Goal: Task Accomplishment & Management: Manage account settings

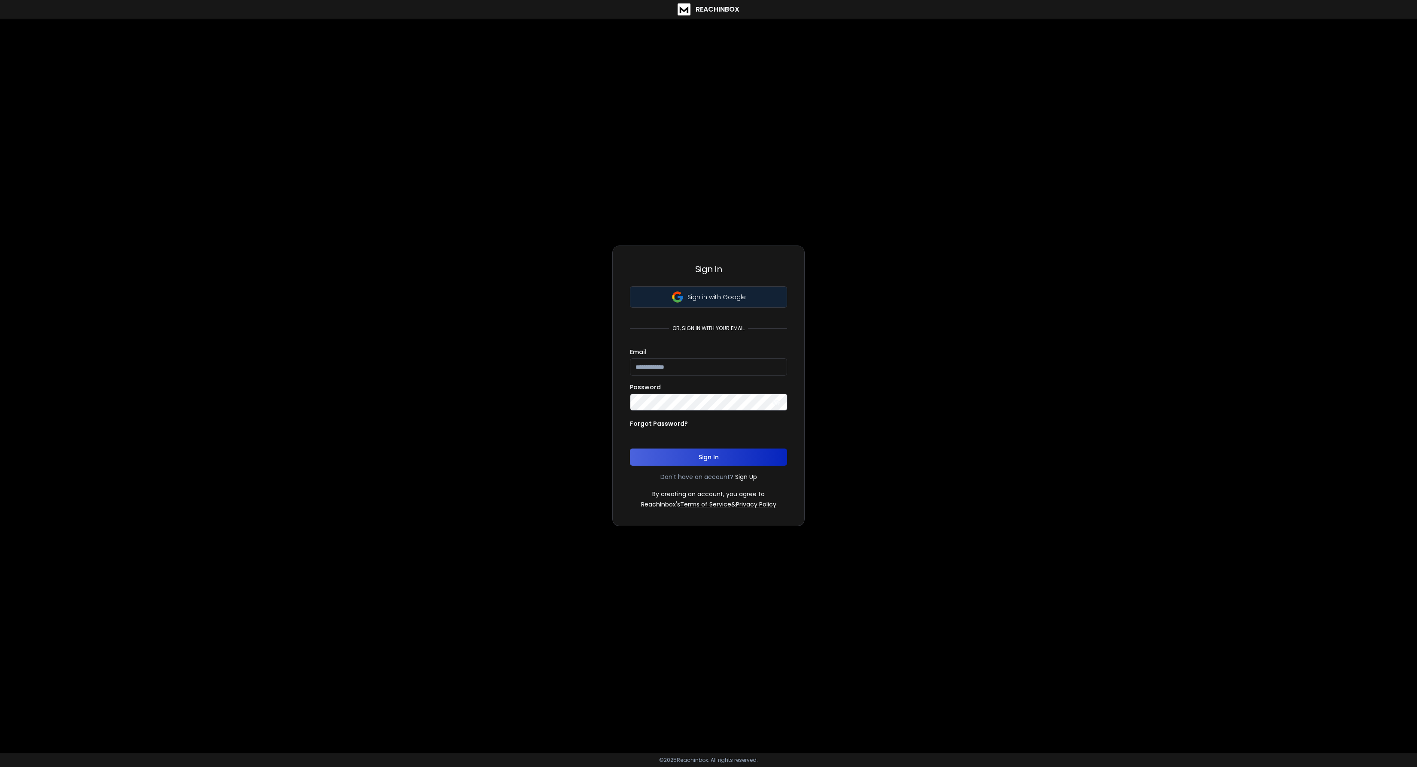
click at [704, 293] on p "Sign in with Google" at bounding box center [716, 297] width 58 height 9
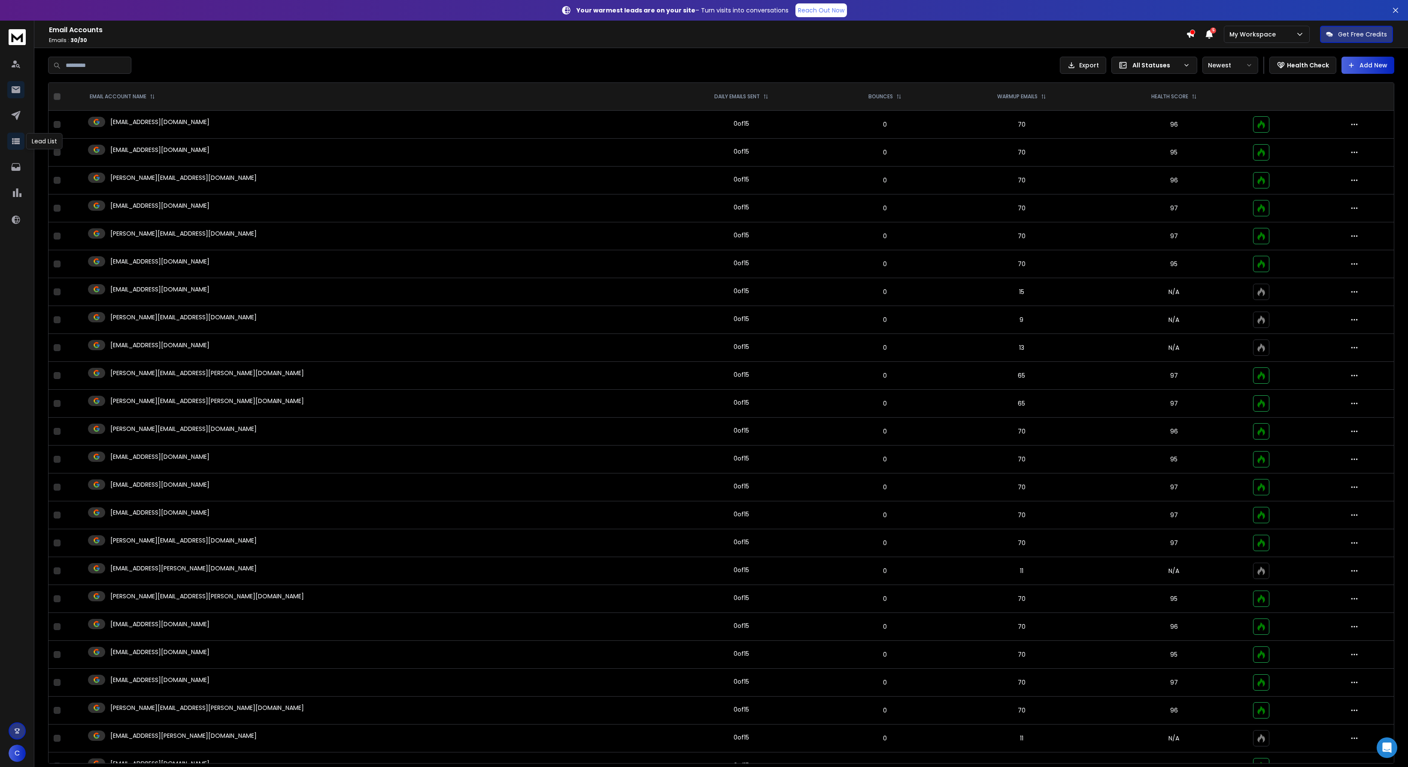
click at [13, 139] on icon at bounding box center [16, 141] width 8 height 6
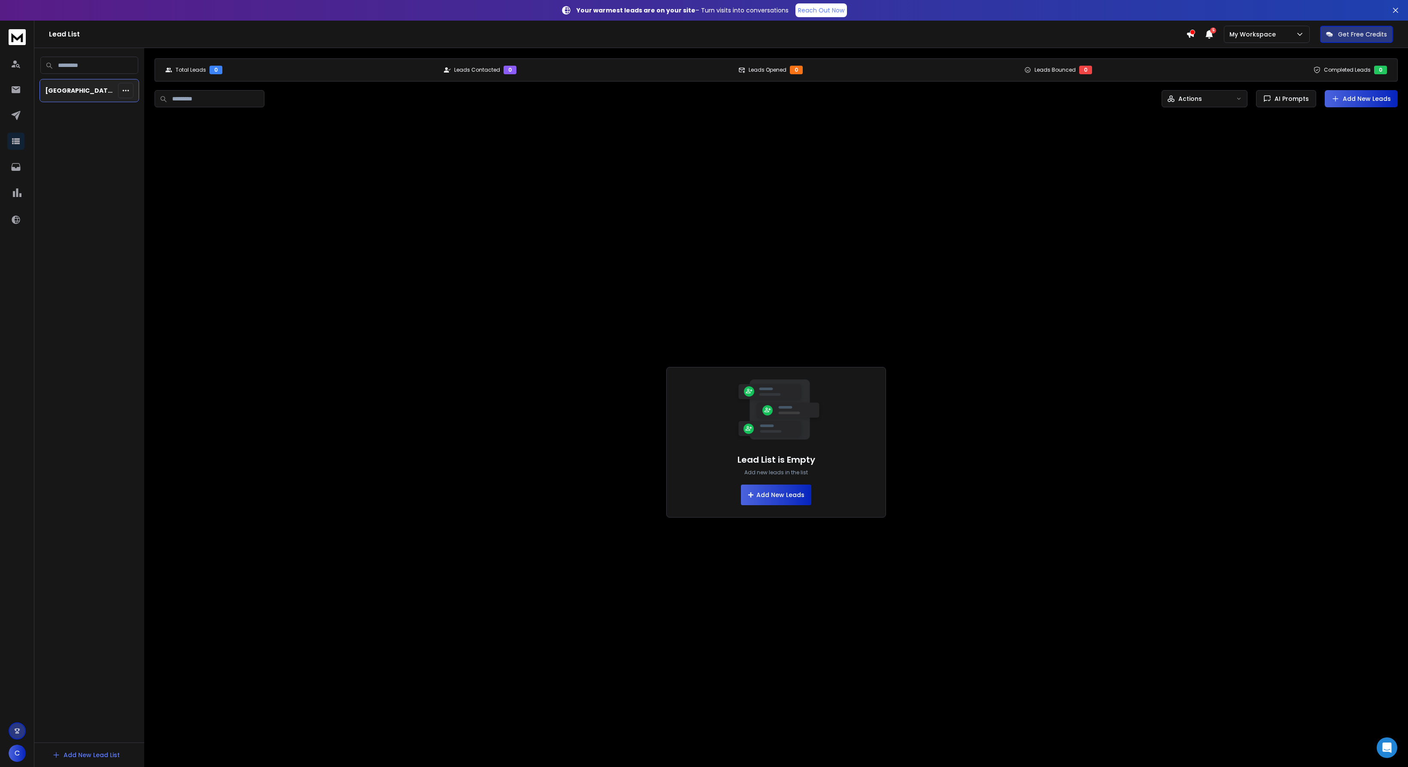
click at [796, 501] on button "Add New Leads" at bounding box center [776, 495] width 70 height 21
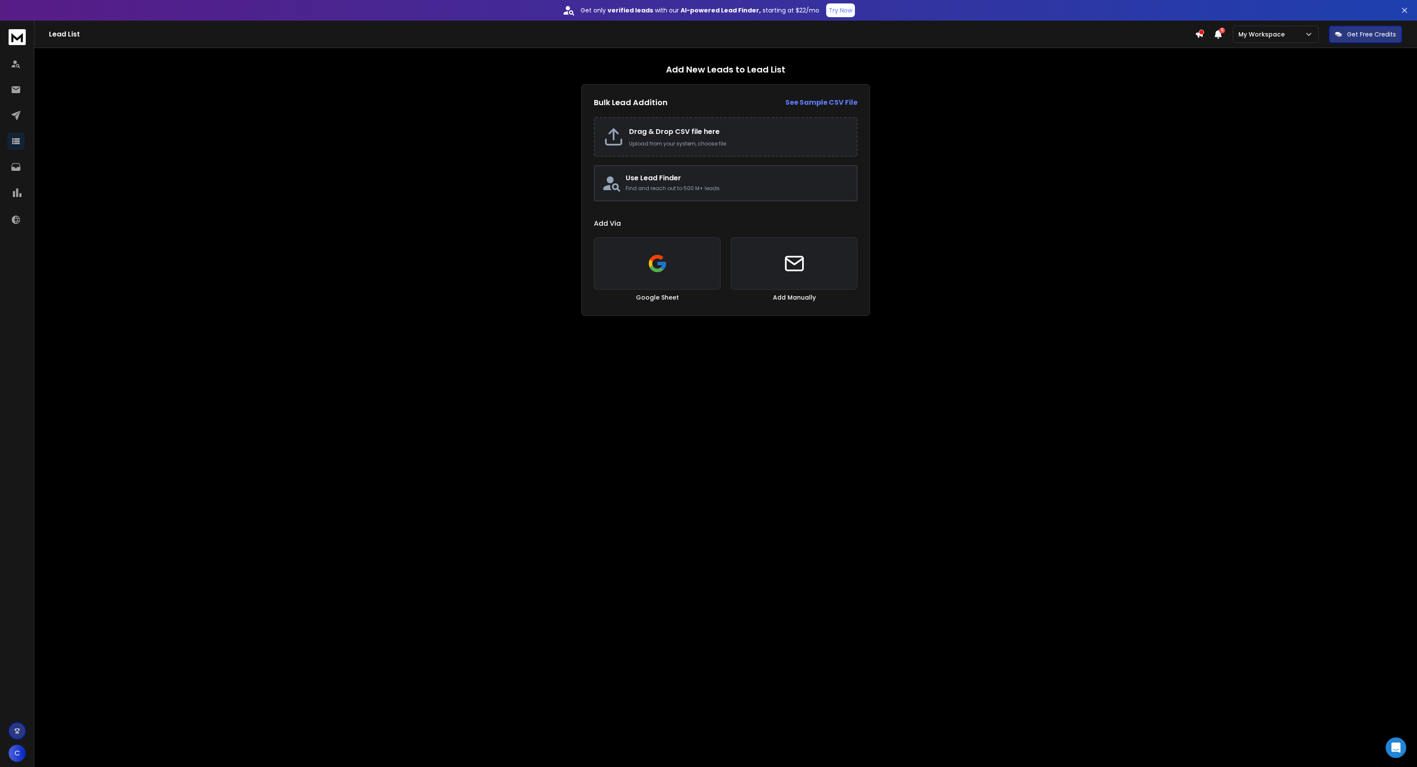
click at [708, 147] on div "Drag & Drop CSV file here Upload from your system, choose file" at bounding box center [726, 136] width 264 height 39
type input "**********"
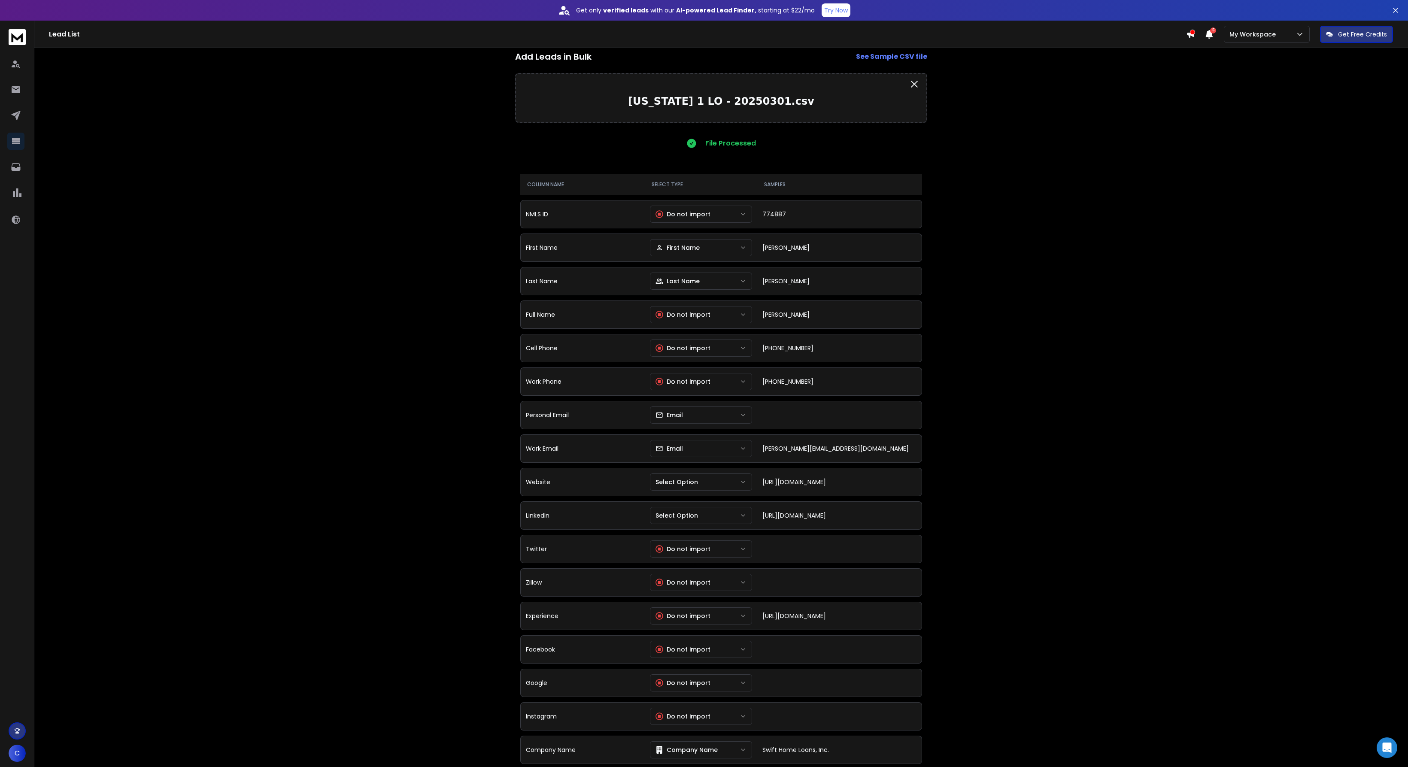
scroll to position [122, 0]
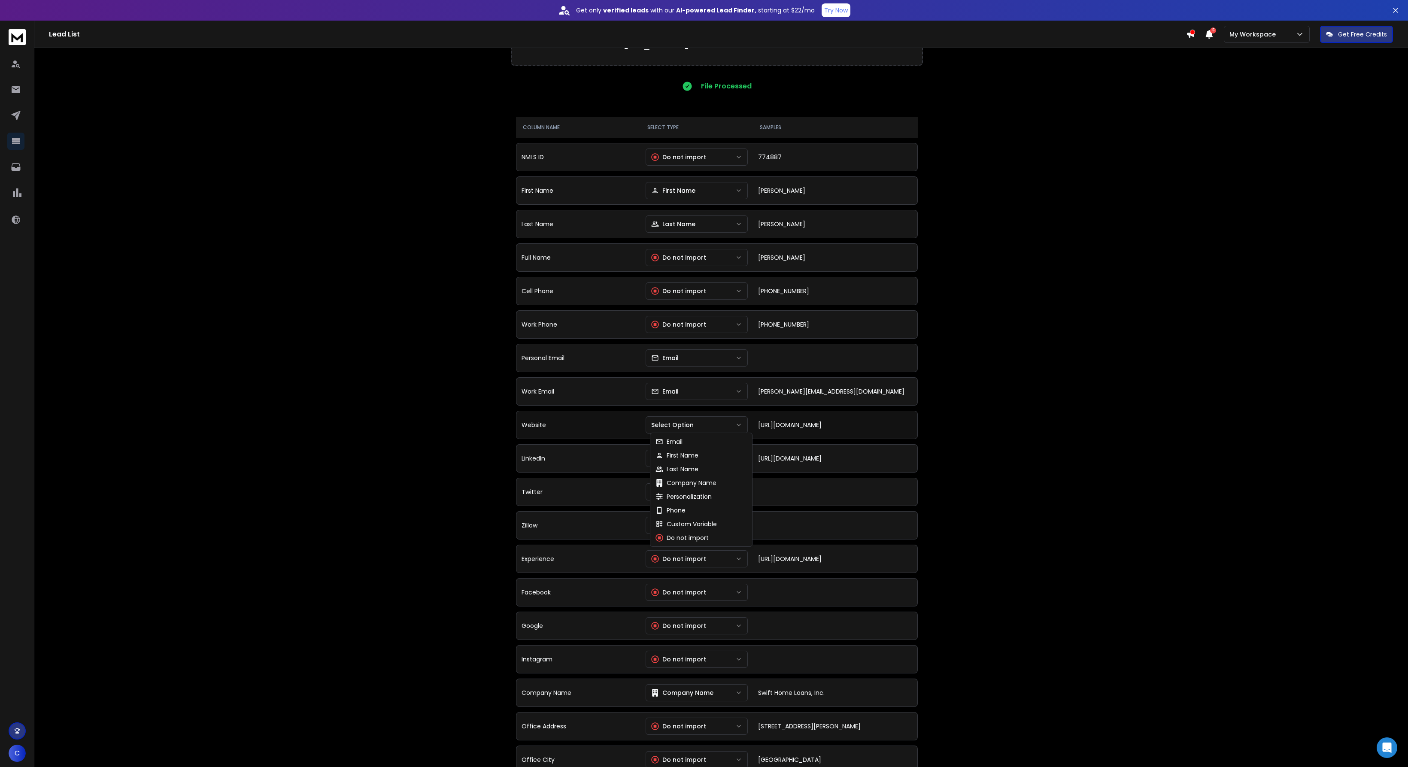
click at [659, 423] on button "Select Option" at bounding box center [697, 424] width 102 height 17
click at [659, 423] on button "Select Option" at bounding box center [705, 424] width 102 height 17
click at [700, 454] on button "Select Option" at bounding box center [697, 458] width 102 height 17
click at [700, 454] on button "Select Option" at bounding box center [701, 458] width 102 height 17
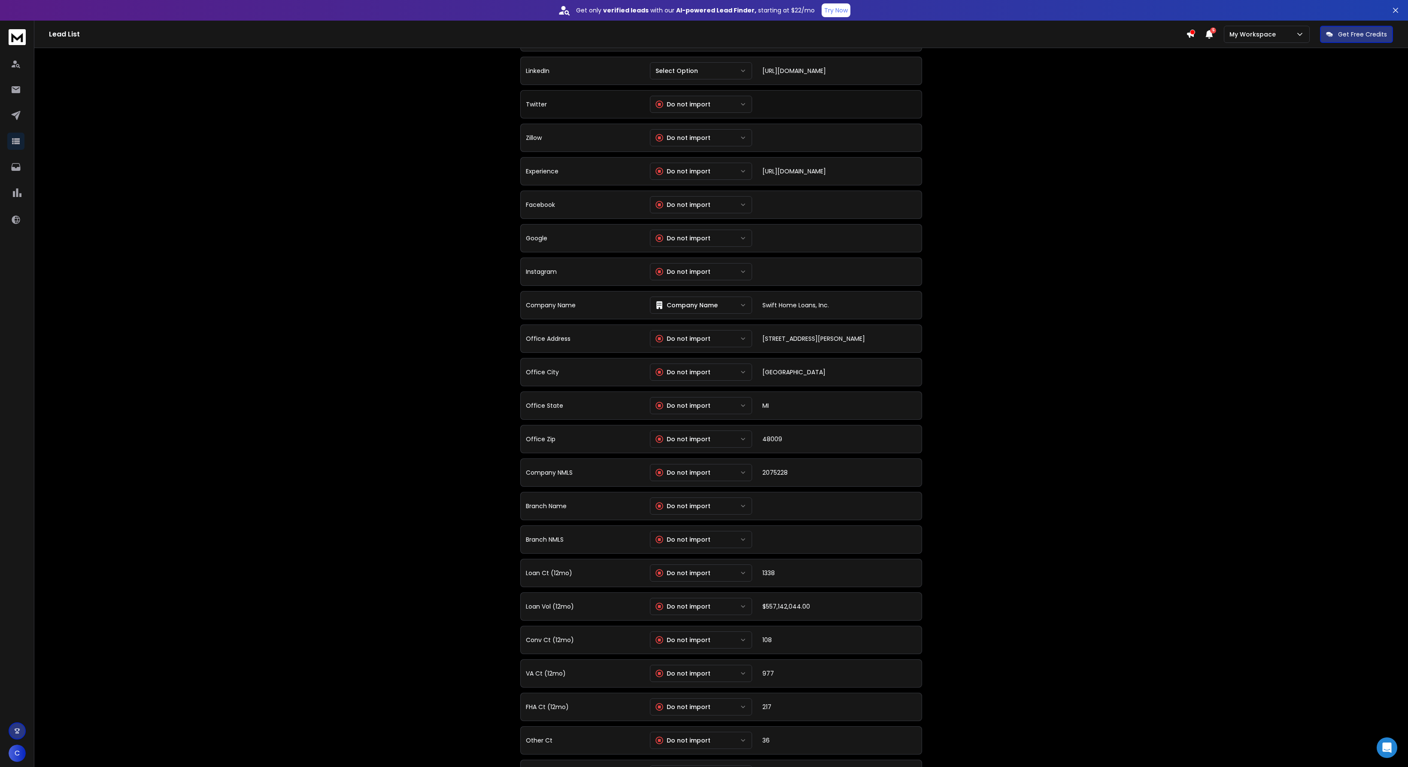
scroll to position [35, 0]
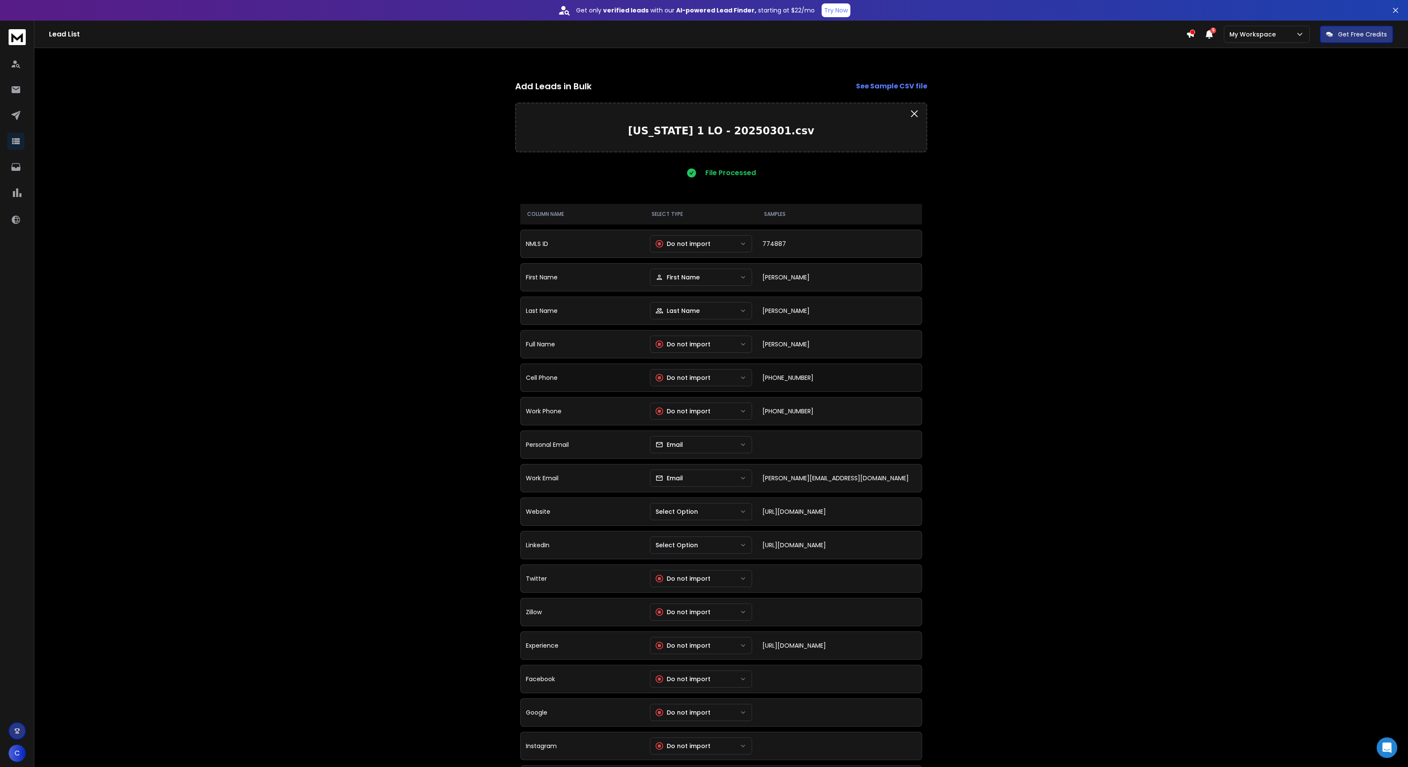
click at [708, 371] on button "Do not import" at bounding box center [701, 377] width 102 height 17
click at [710, 348] on button "Do not import" at bounding box center [701, 344] width 102 height 17
click at [690, 449] on button "Email" at bounding box center [701, 444] width 102 height 17
click at [687, 475] on button "Email" at bounding box center [701, 478] width 102 height 17
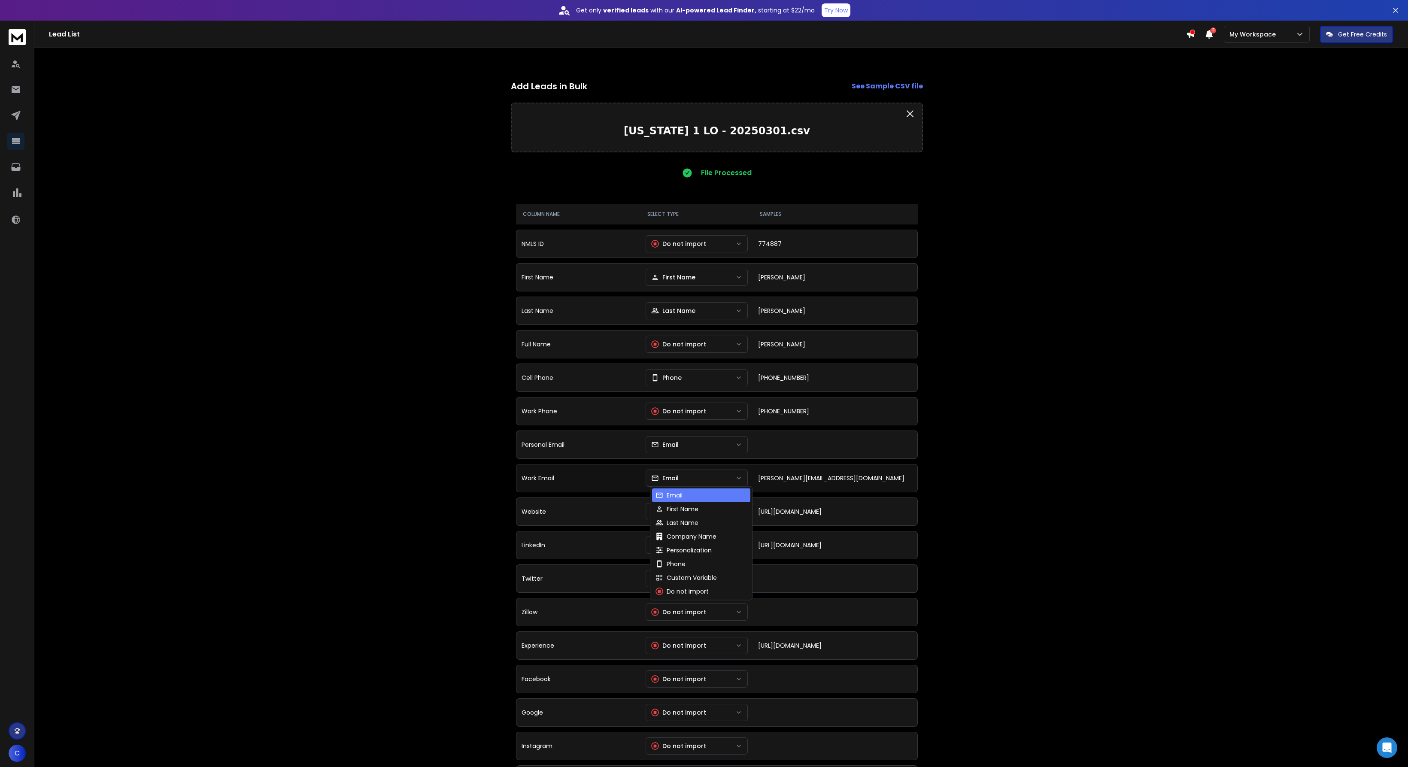
click at [687, 475] on button "Email" at bounding box center [697, 478] width 102 height 17
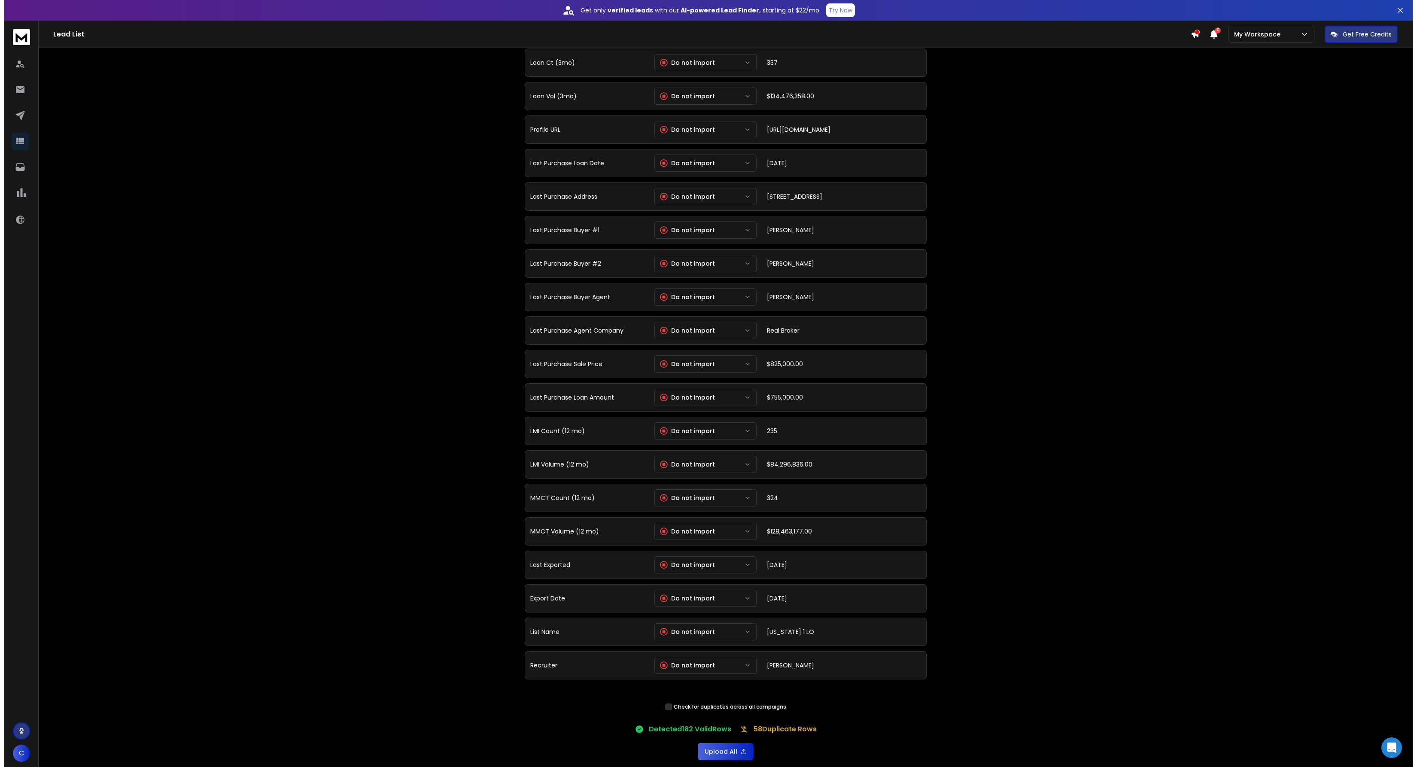
scroll to position [1327, 0]
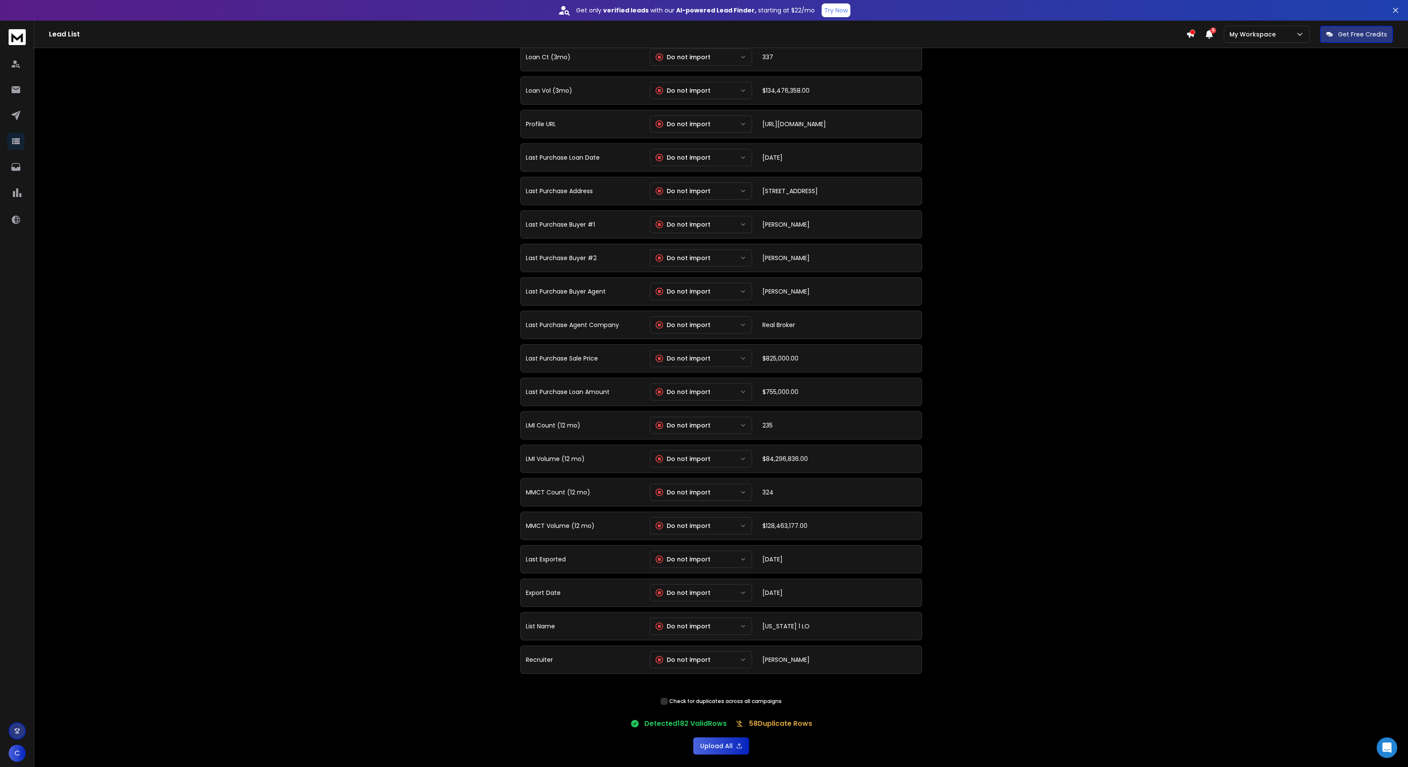
click at [728, 738] on button "Upload All" at bounding box center [721, 746] width 56 height 17
click at [682, 407] on button "Upload" at bounding box center [683, 406] width 37 height 17
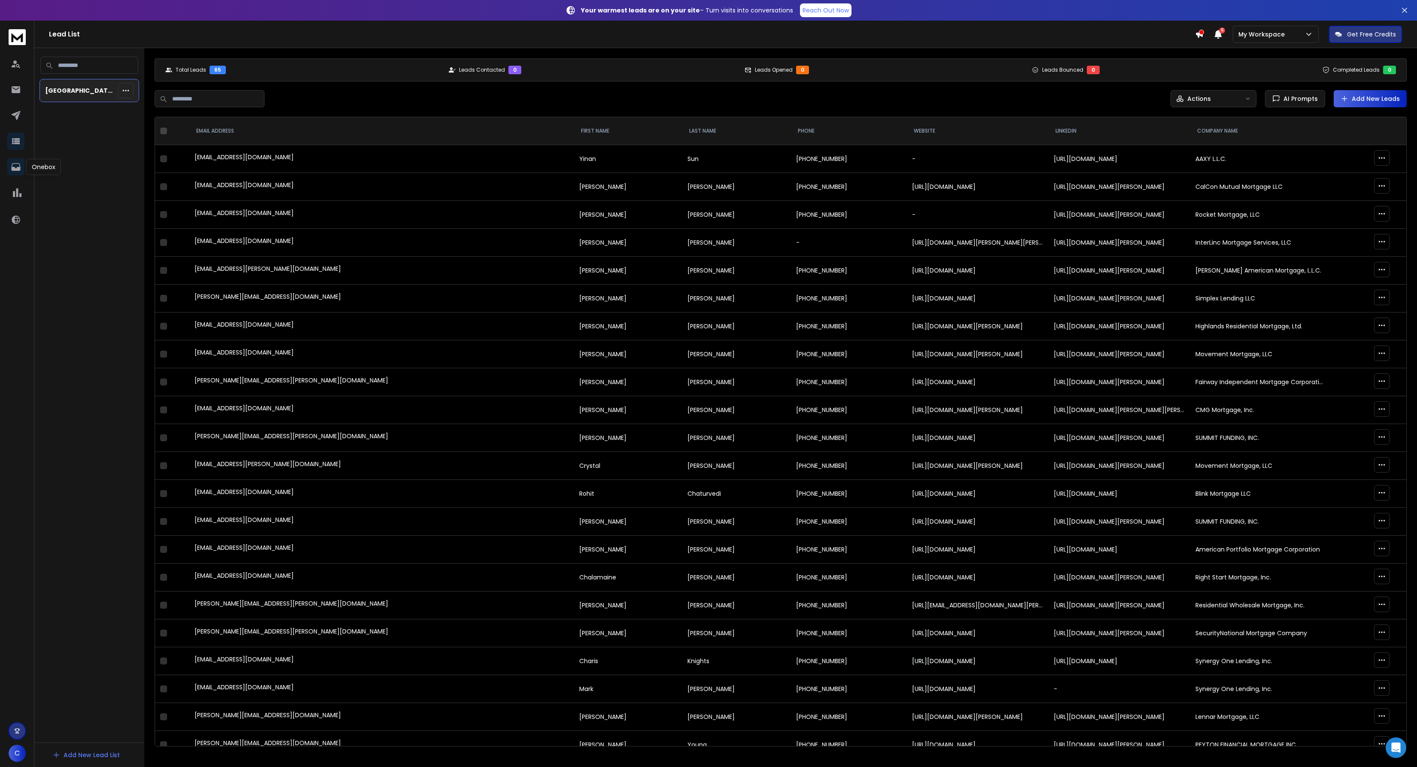
click at [19, 164] on icon at bounding box center [15, 167] width 9 height 8
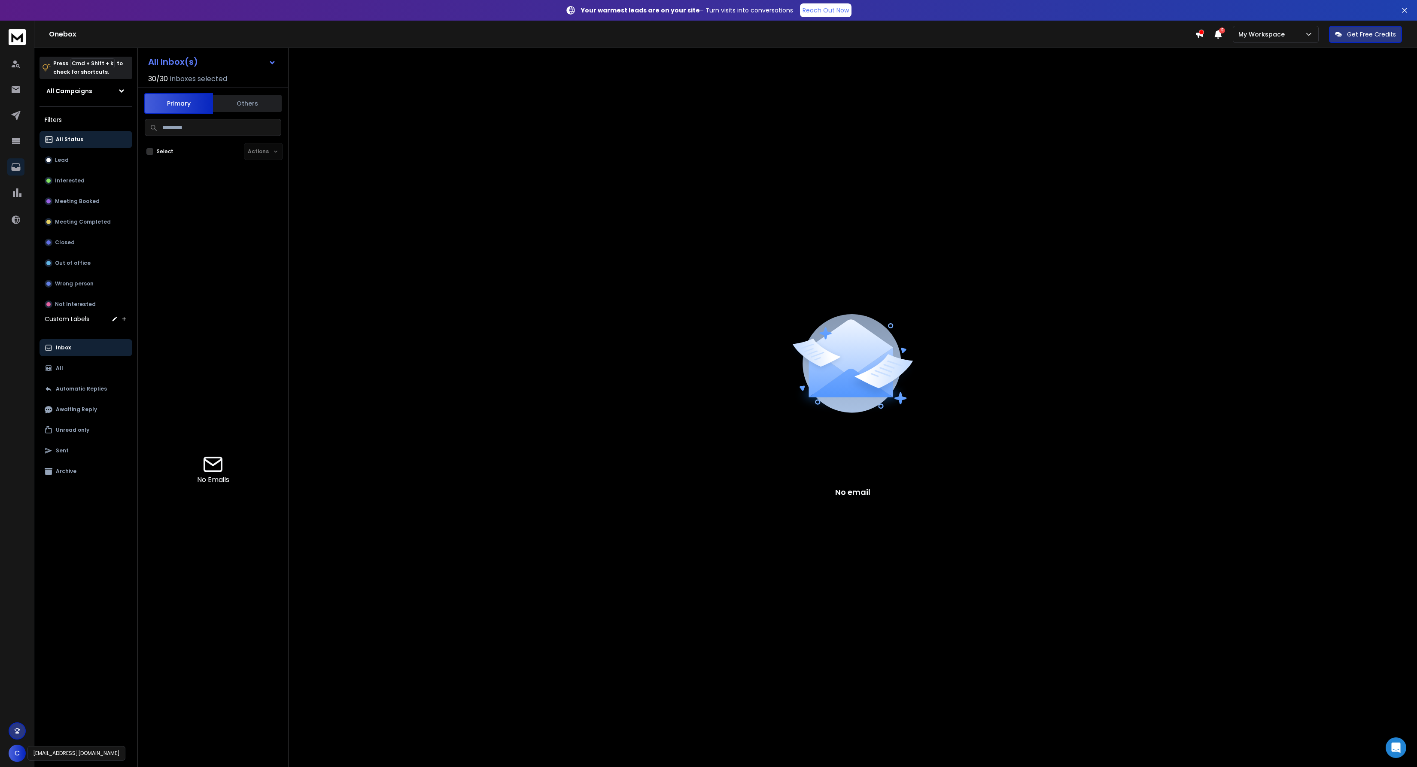
click at [20, 750] on span "C" at bounding box center [17, 753] width 17 height 17
click at [72, 742] on icon at bounding box center [73, 739] width 6 height 6
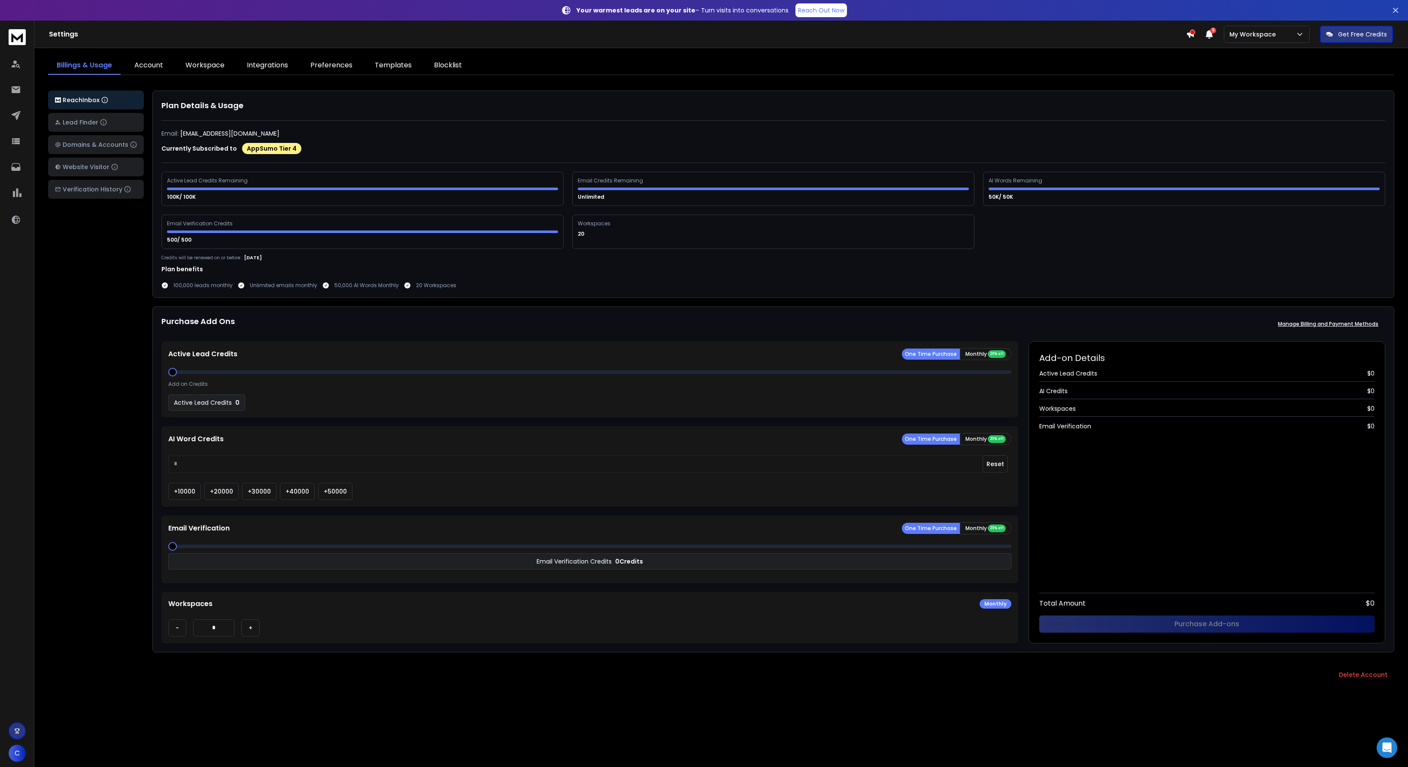
click at [278, 67] on link "Integrations" at bounding box center [267, 66] width 58 height 18
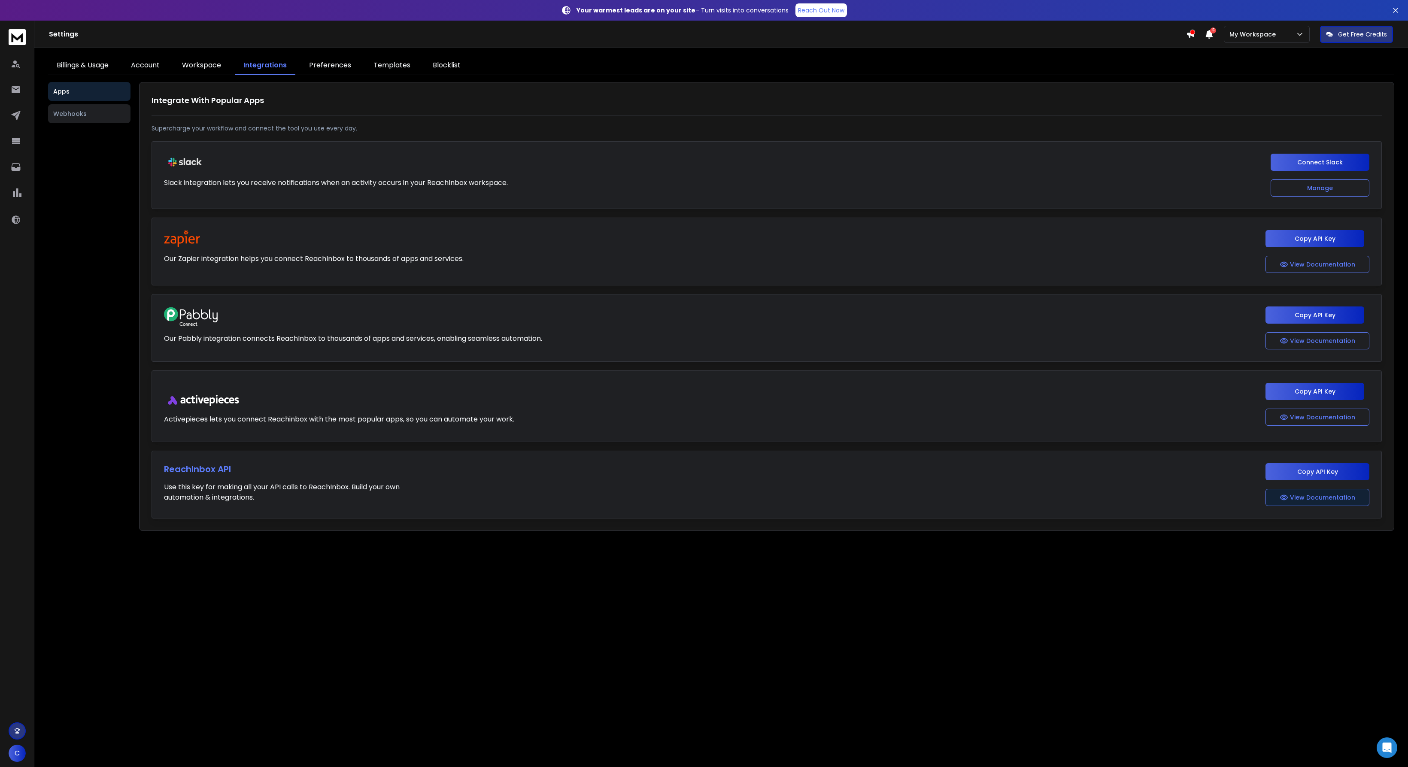
click at [1324, 498] on button "View Documentation" at bounding box center [1318, 497] width 104 height 17
click at [78, 113] on button "Webhooks" at bounding box center [89, 113] width 82 height 19
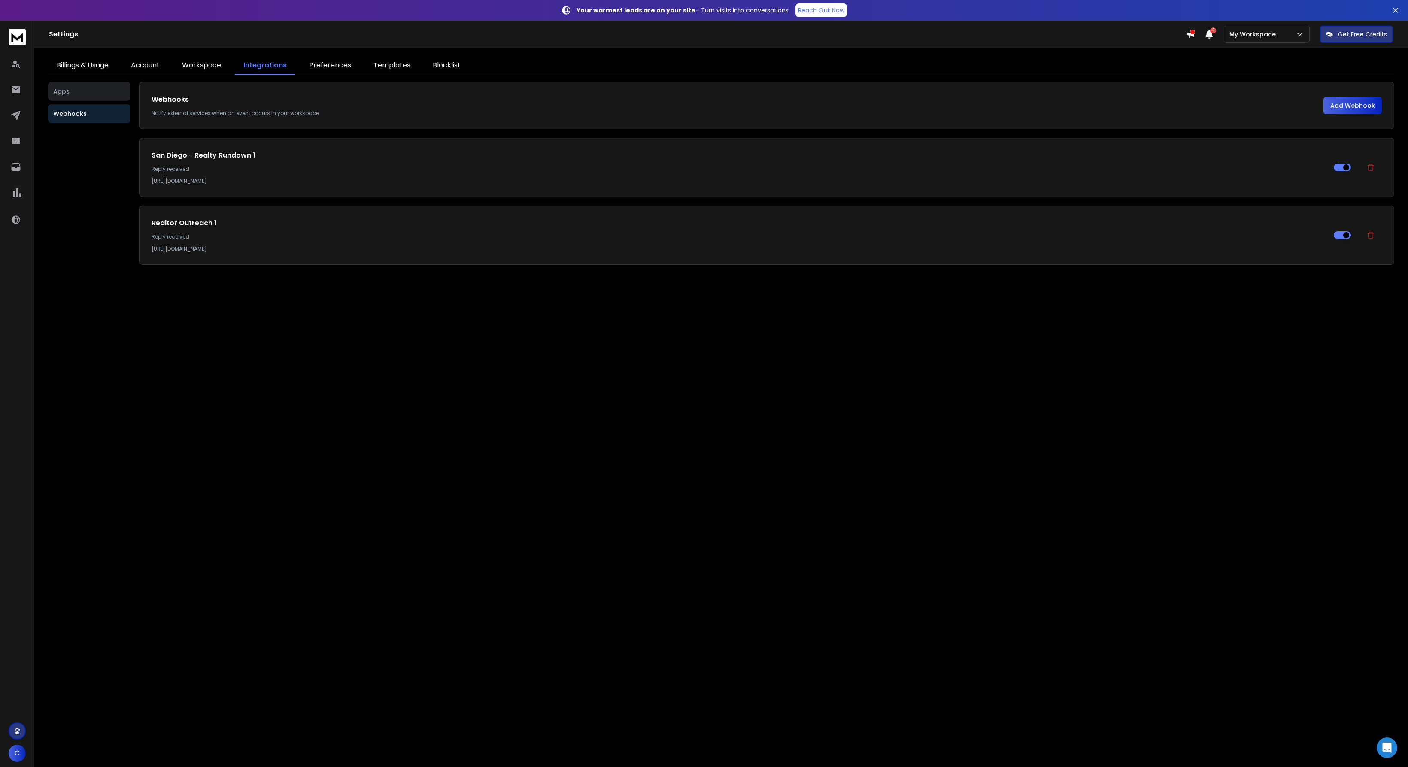
click at [1352, 112] on button "Add Webhook" at bounding box center [1353, 105] width 58 height 17
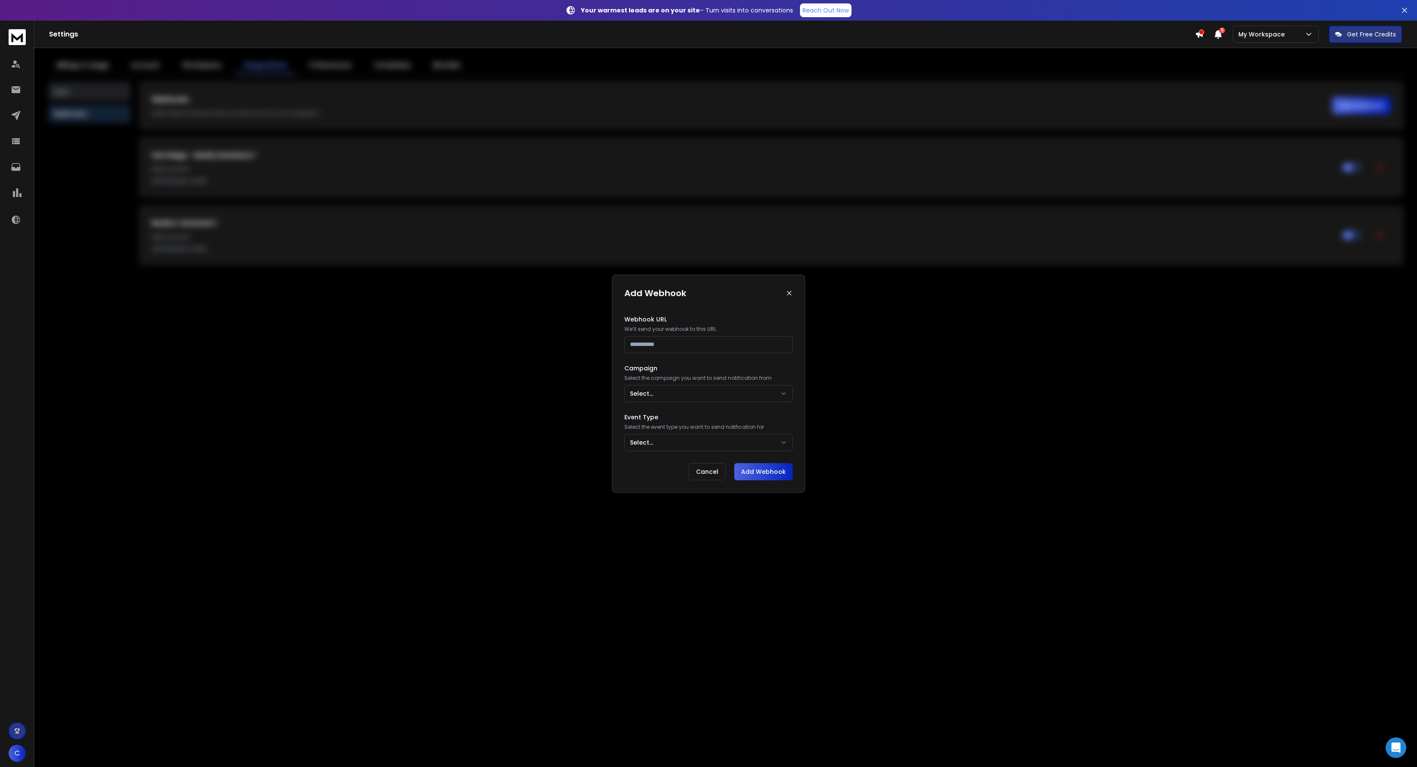
click at [679, 390] on button "Select..." at bounding box center [708, 393] width 168 height 17
click at [679, 391] on button "Select..." at bounding box center [708, 393] width 168 height 17
click at [690, 350] on input at bounding box center [708, 344] width 168 height 17
click at [702, 469] on button "Cancel" at bounding box center [707, 471] width 37 height 17
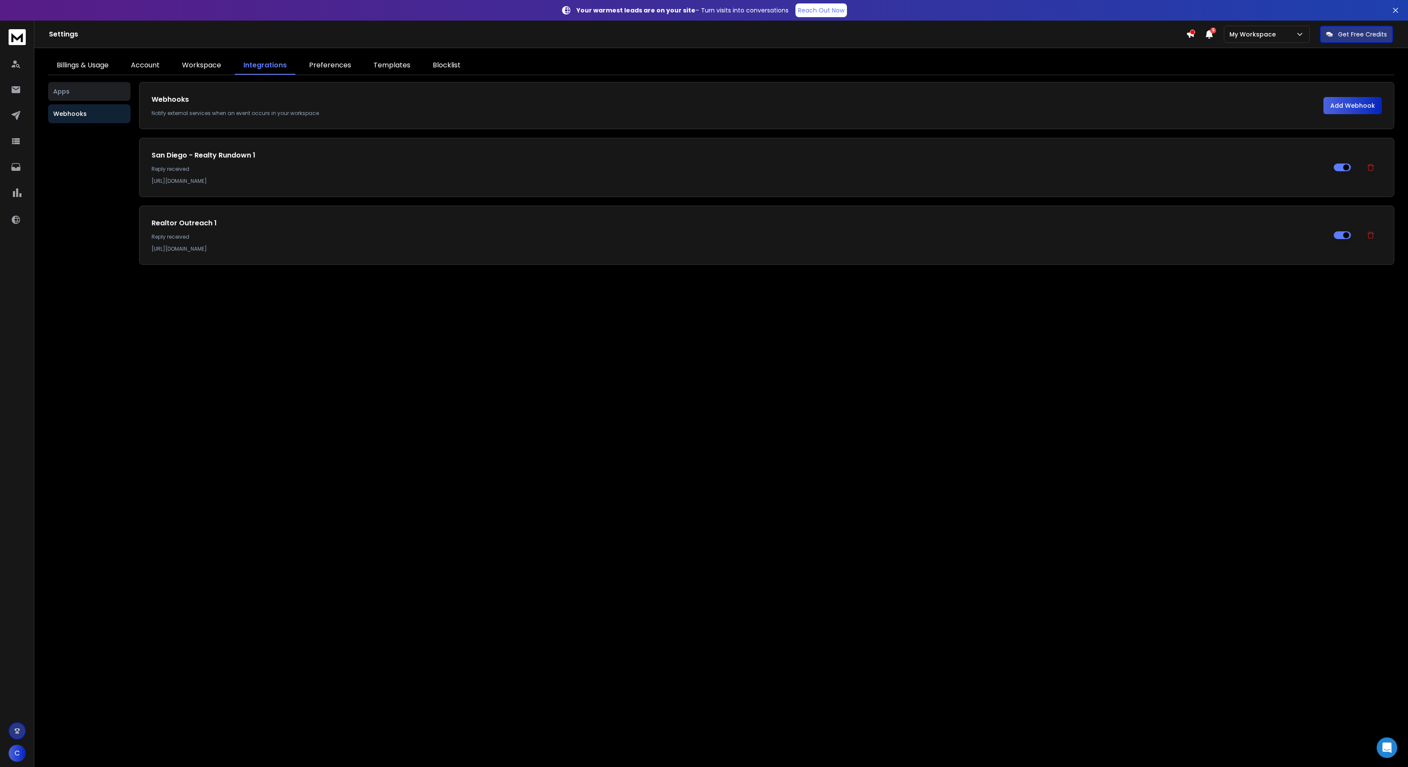
click at [73, 93] on button "Apps" at bounding box center [89, 91] width 82 height 19
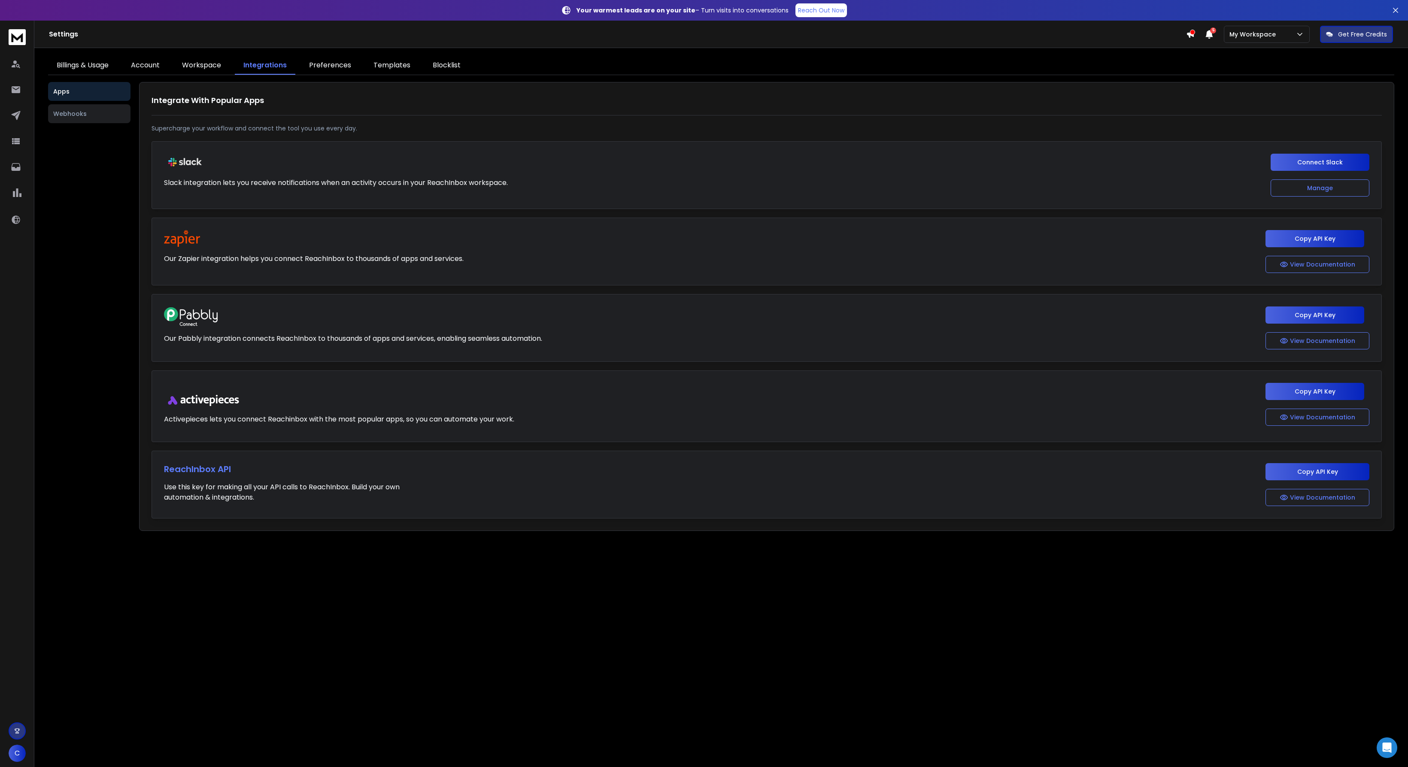
click at [1305, 471] on button "Copy API Key" at bounding box center [1318, 471] width 104 height 17
click at [1311, 468] on button "Copy API Key" at bounding box center [1318, 471] width 104 height 17
click at [21, 111] on link at bounding box center [15, 115] width 17 height 17
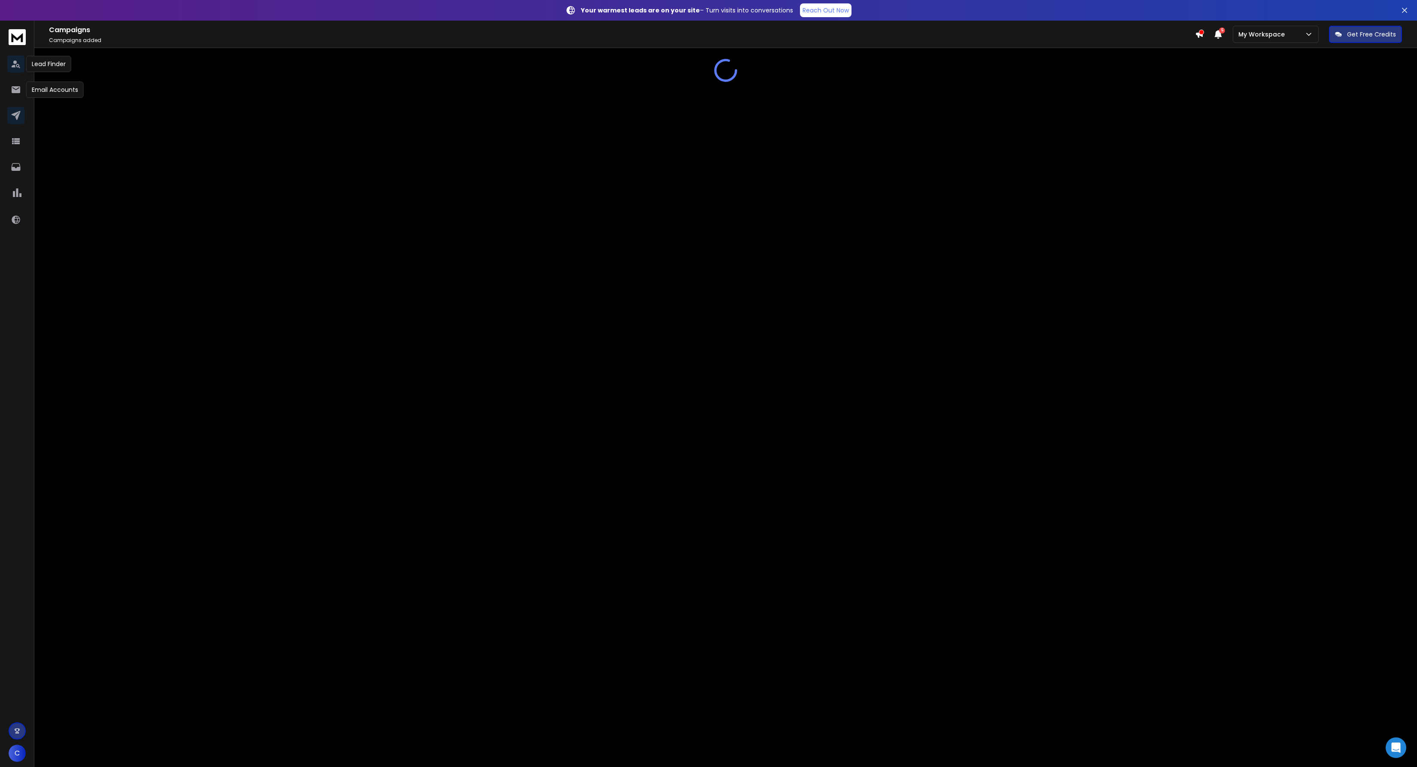
click at [15, 67] on icon at bounding box center [16, 64] width 10 height 10
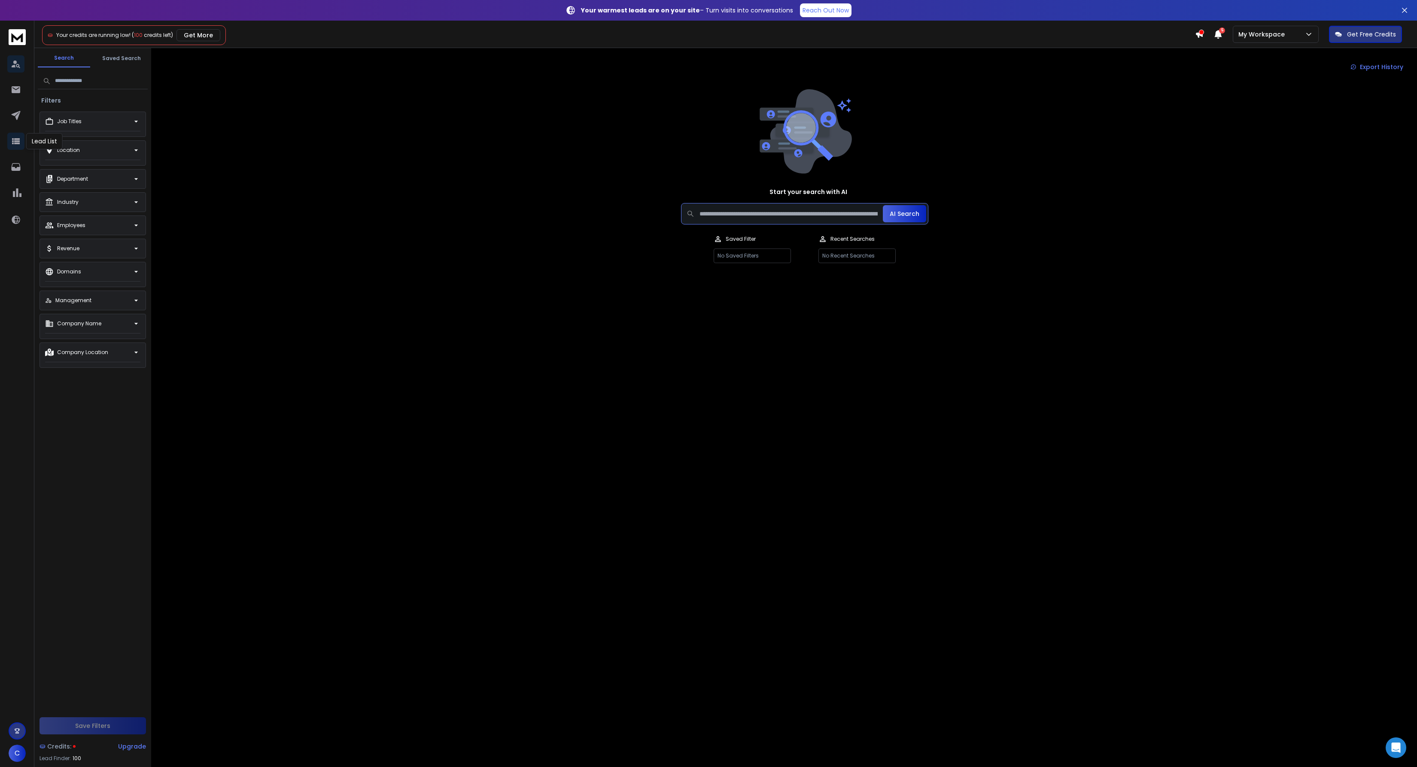
click at [15, 149] on link at bounding box center [15, 141] width 17 height 17
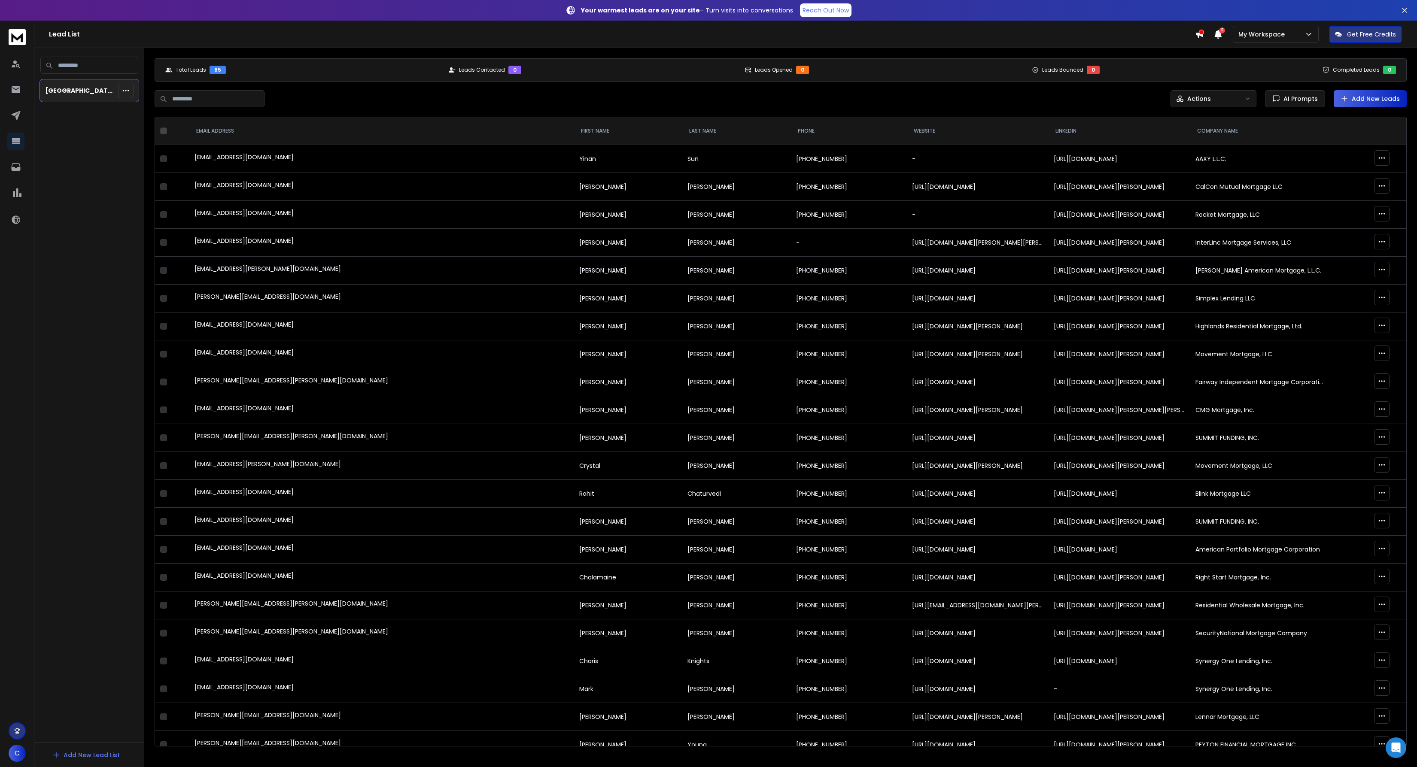
click at [197, 98] on input at bounding box center [210, 98] width 110 height 17
type input "****"
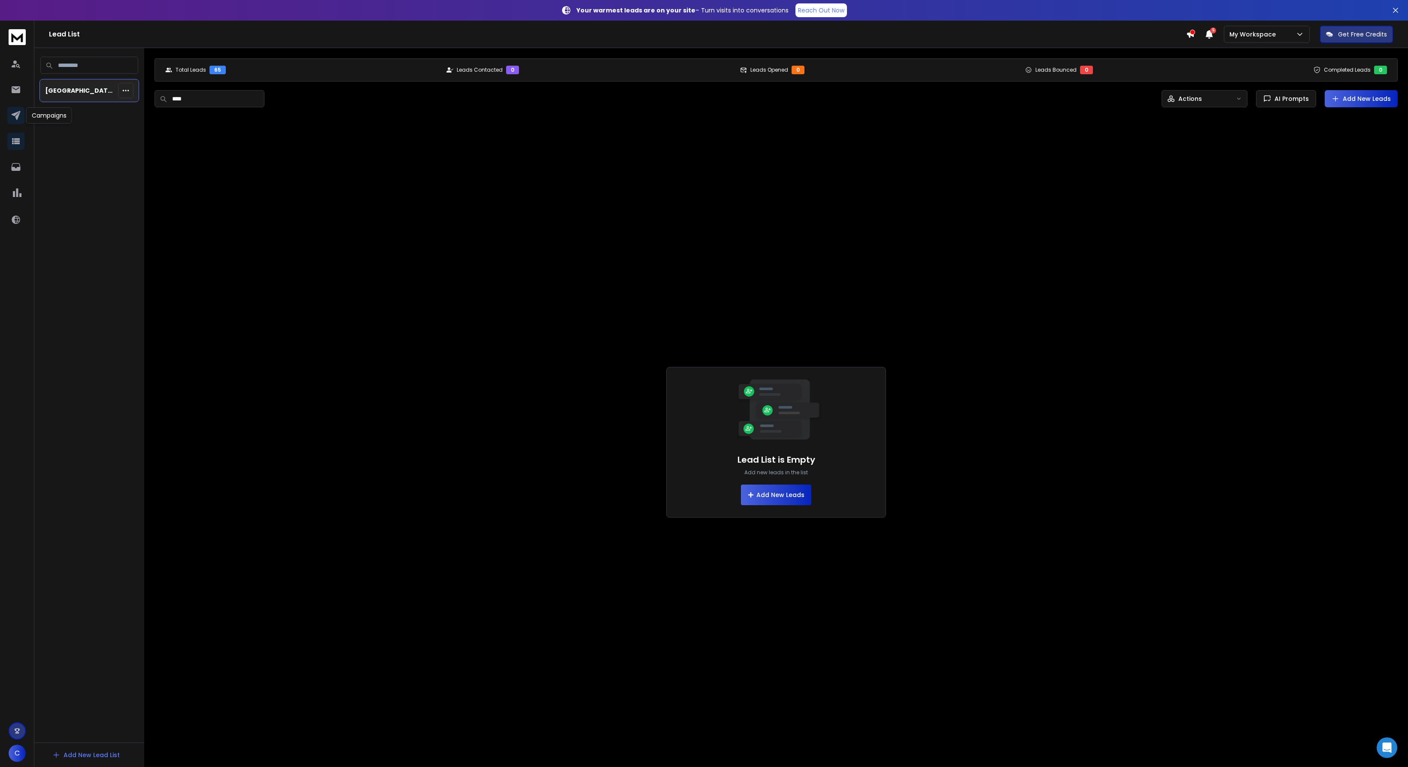
click at [16, 115] on icon at bounding box center [16, 115] width 10 height 10
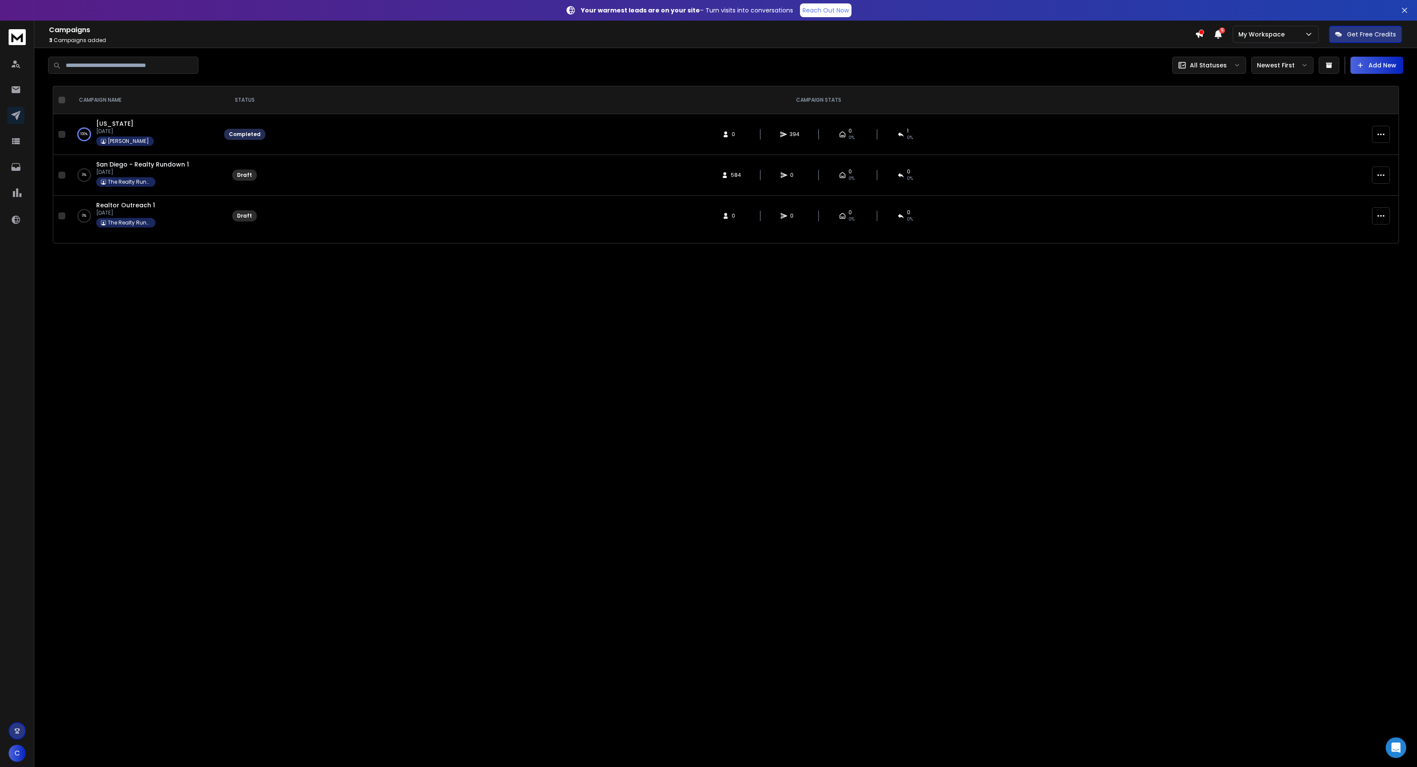
click at [153, 134] on div "100 % [US_STATE] [DATE] [PERSON_NAME]" at bounding box center [143, 134] width 133 height 30
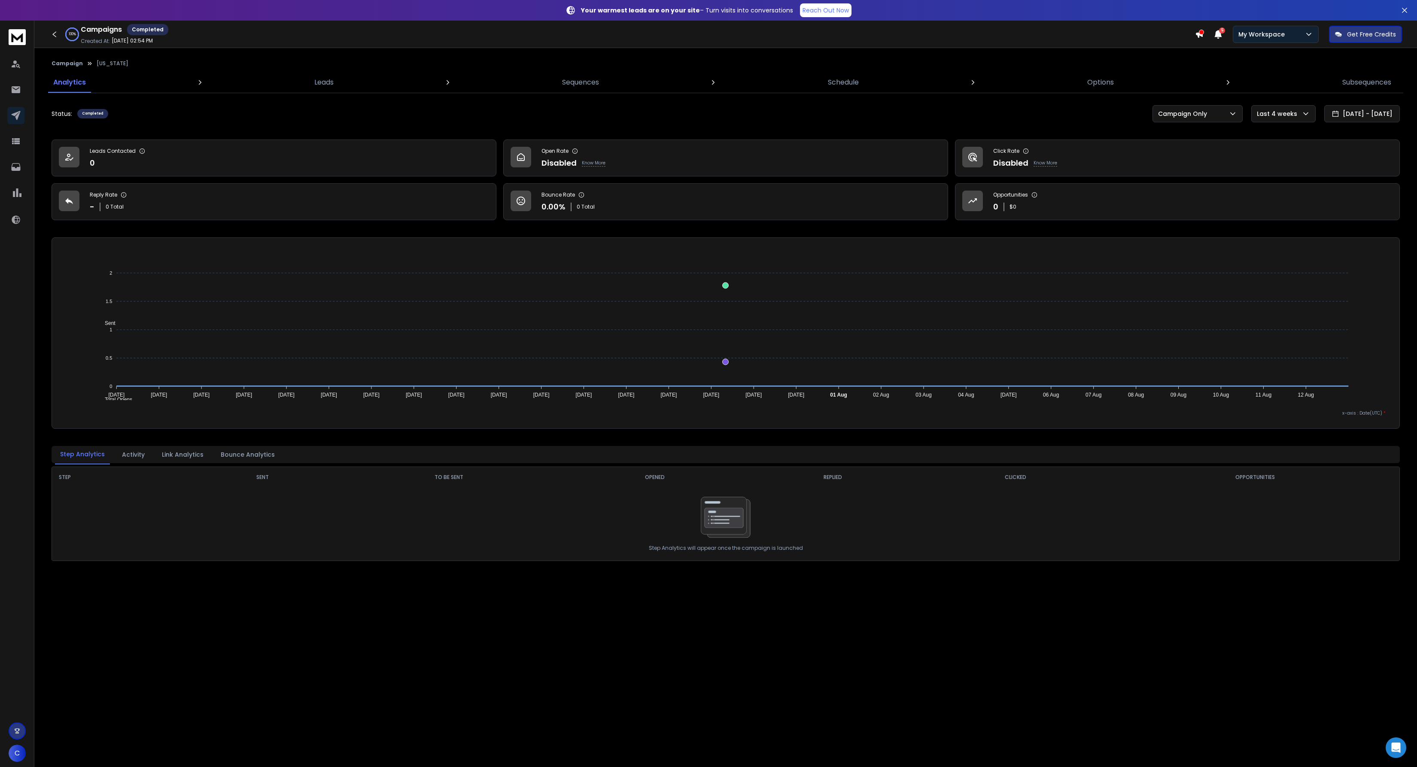
click at [1309, 35] on icon "button" at bounding box center [1308, 34] width 4 height 2
click at [101, 61] on p "[US_STATE]" at bounding box center [113, 63] width 32 height 7
click at [61, 64] on button "Campaign" at bounding box center [67, 63] width 31 height 7
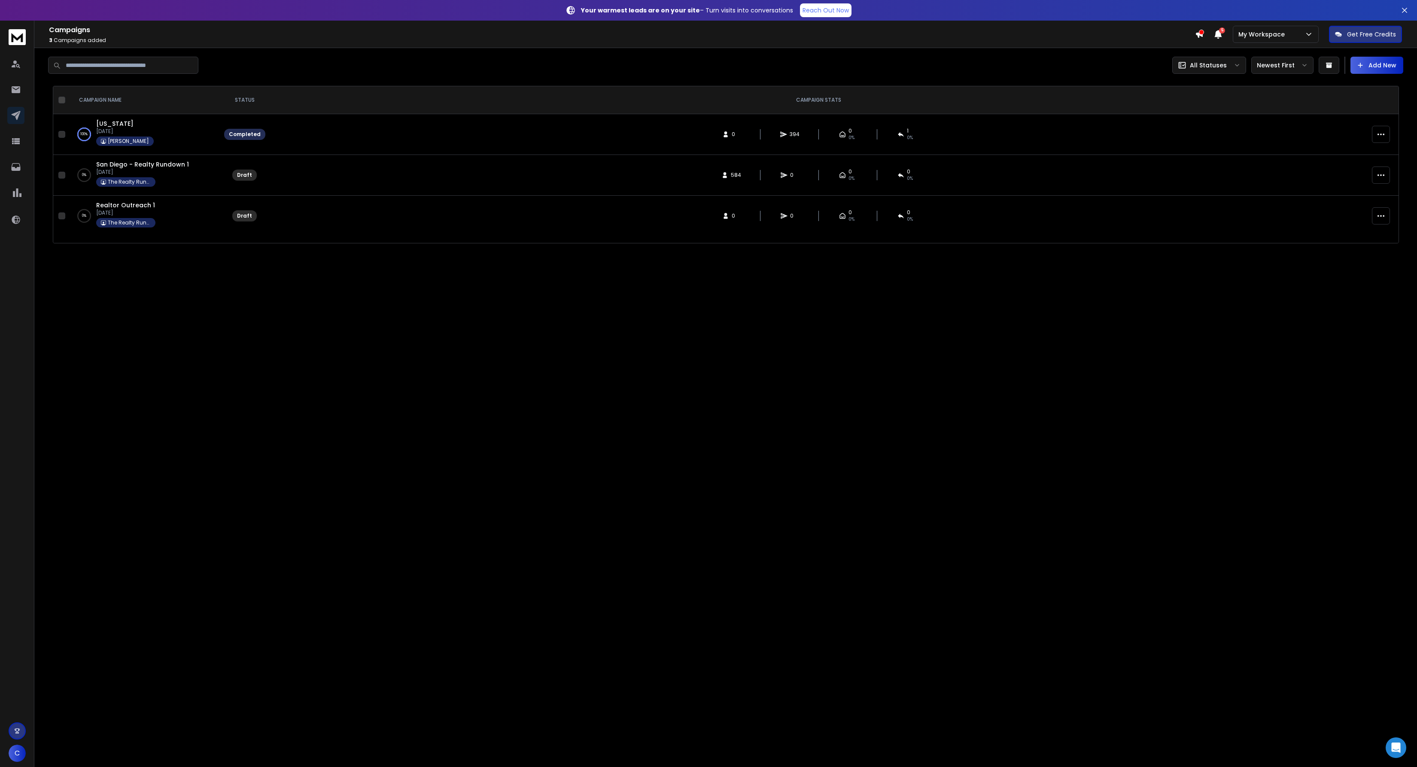
click at [1379, 131] on icon "button" at bounding box center [1380, 134] width 9 height 9
click at [1312, 155] on div "Open" at bounding box center [1309, 153] width 30 height 9
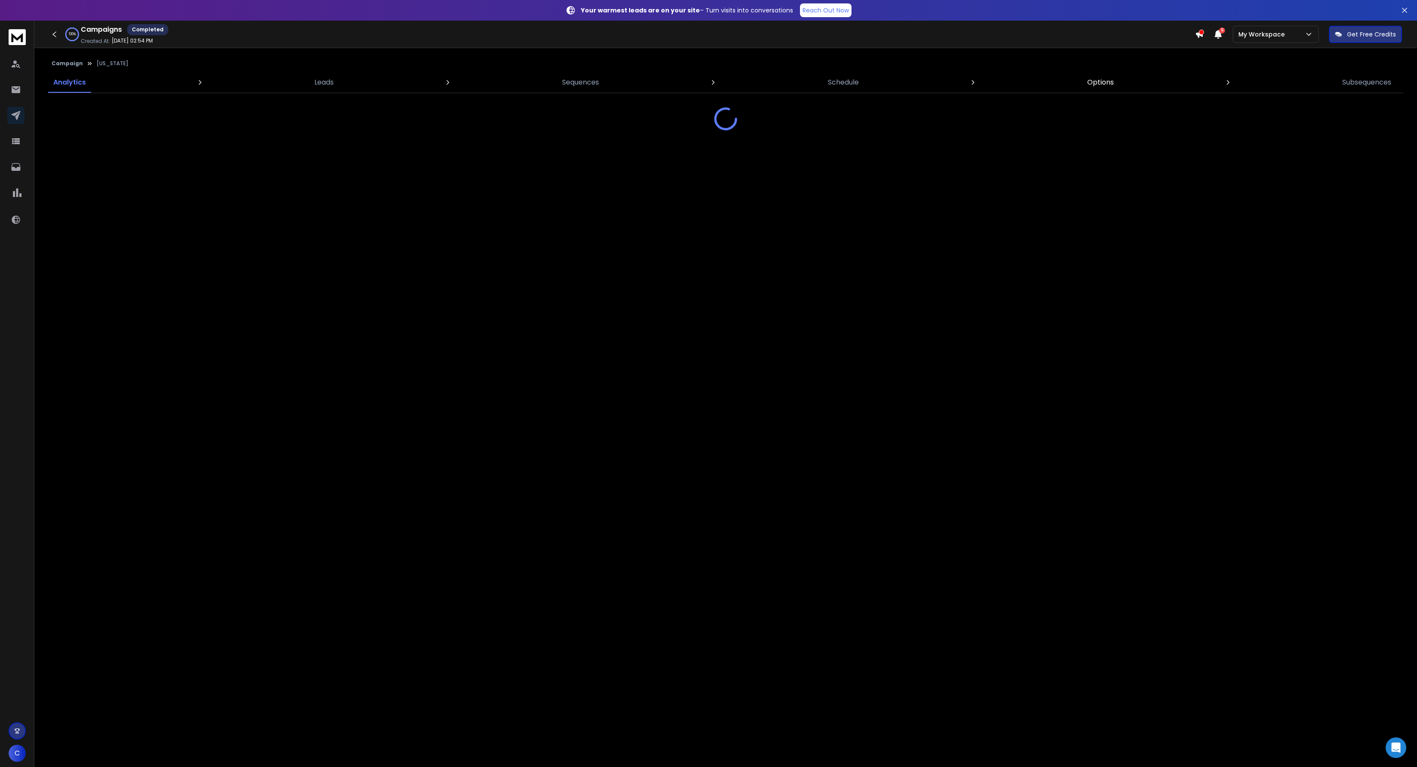
click at [1093, 82] on p "Options" at bounding box center [1100, 82] width 27 height 10
select select "*"
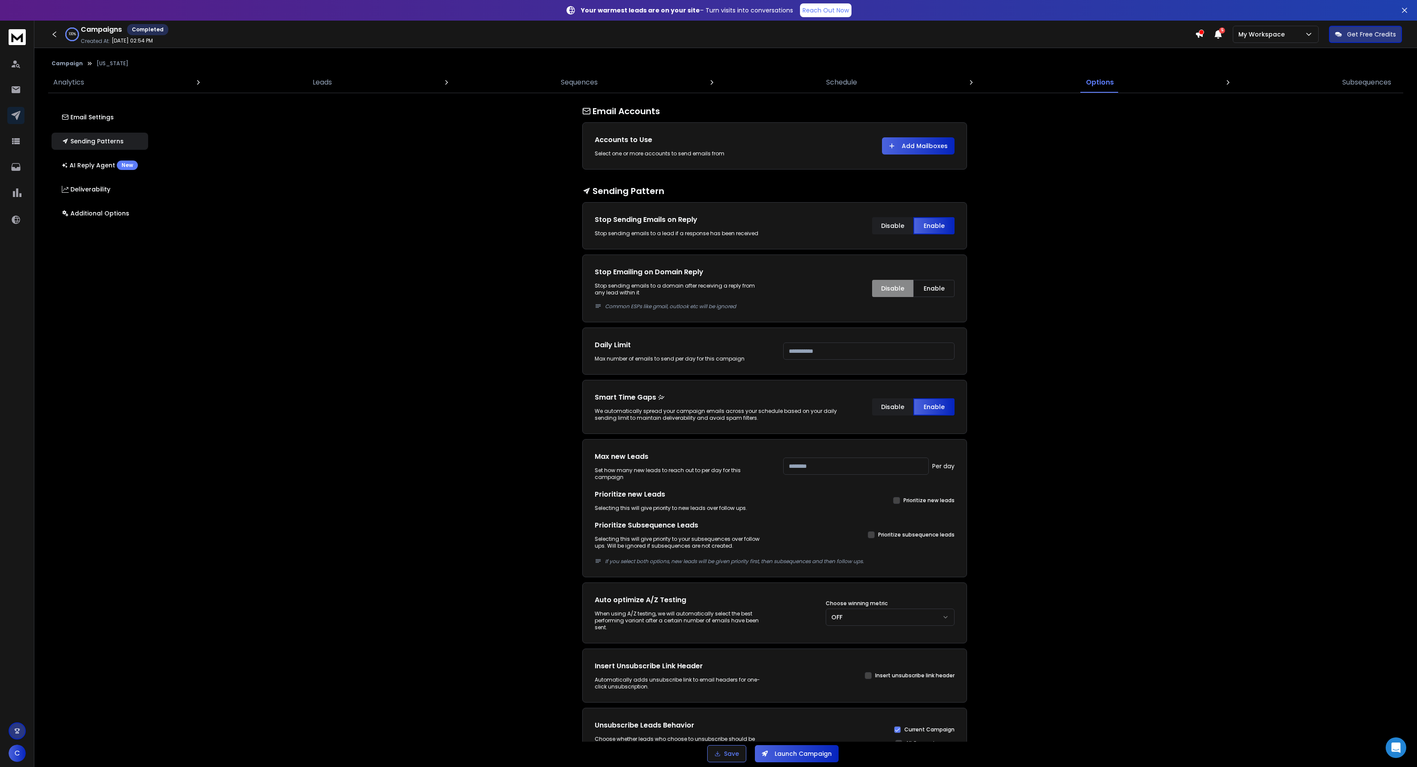
click at [91, 82] on div "Analytics Leads Sequences Schedule Options Subsequences" at bounding box center [722, 82] width 1348 height 21
click at [75, 85] on p "Analytics" at bounding box center [68, 82] width 31 height 10
click at [408, 163] on div "Email Accounts Accounts to Use Select one or more accounts to send emails from …" at bounding box center [780, 423] width 1236 height 637
click at [72, 79] on p "Analytics" at bounding box center [68, 82] width 31 height 10
click at [739, 413] on button "Discard" at bounding box center [745, 410] width 41 height 17
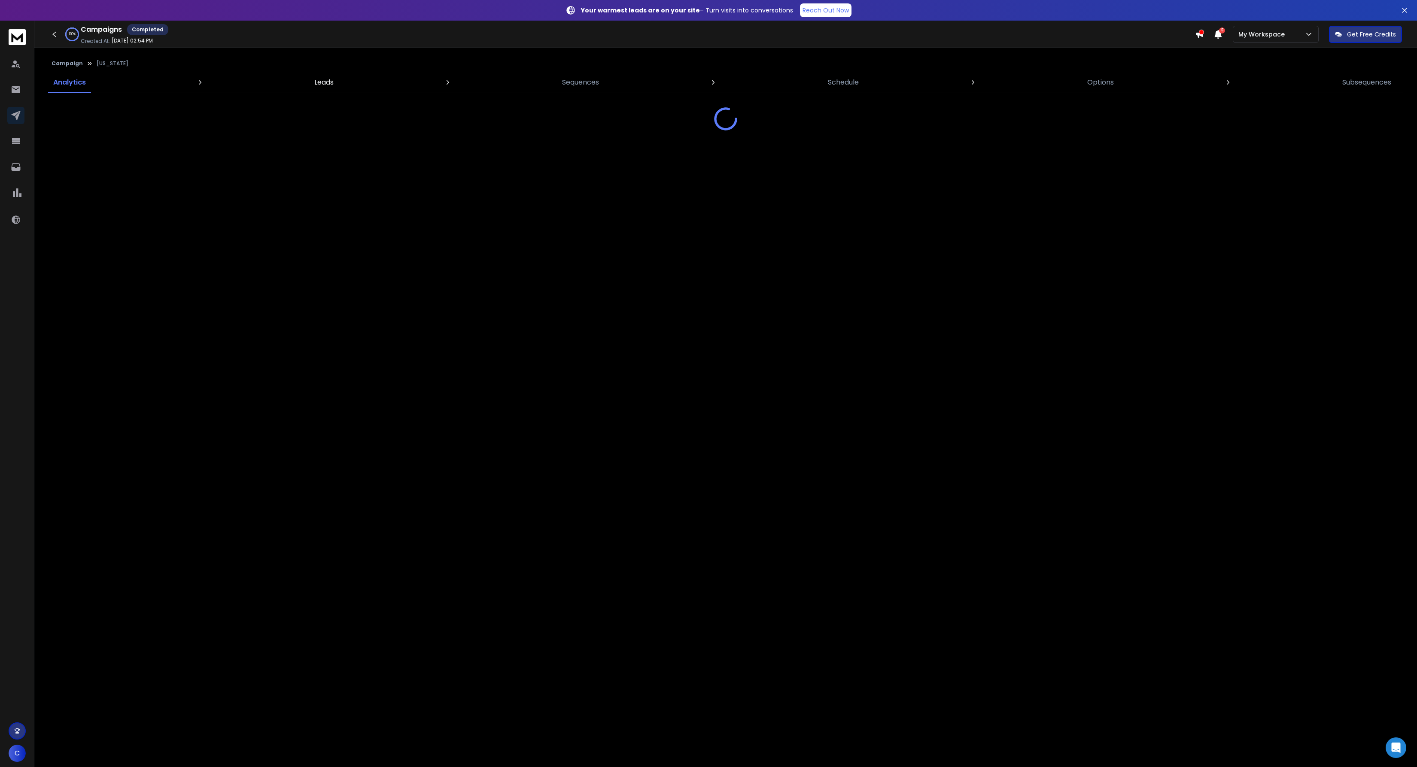
click at [331, 89] on link "Leads" at bounding box center [324, 82] width 30 height 21
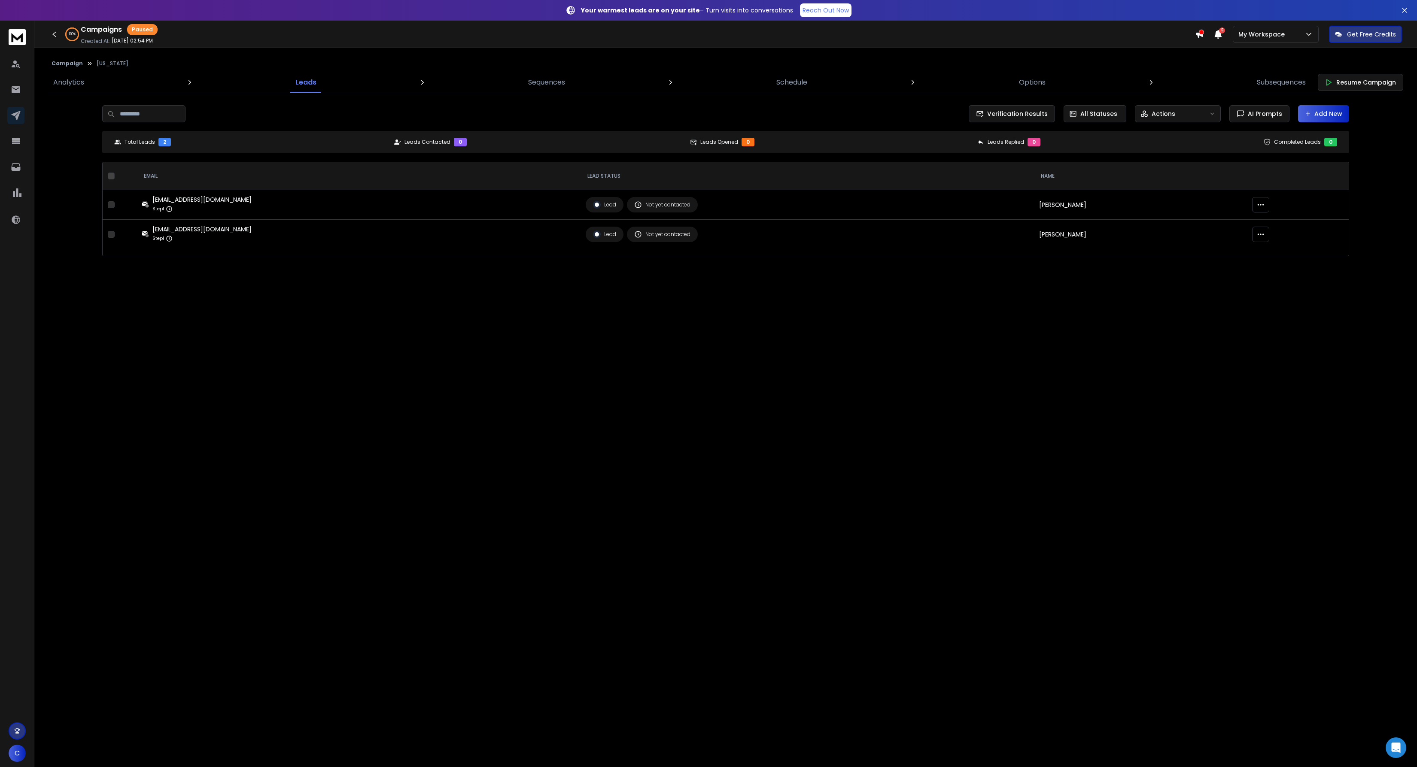
click at [131, 144] on p "Total Leads" at bounding box center [140, 142] width 30 height 7
click at [55, 36] on icon at bounding box center [53, 34] width 3 height 6
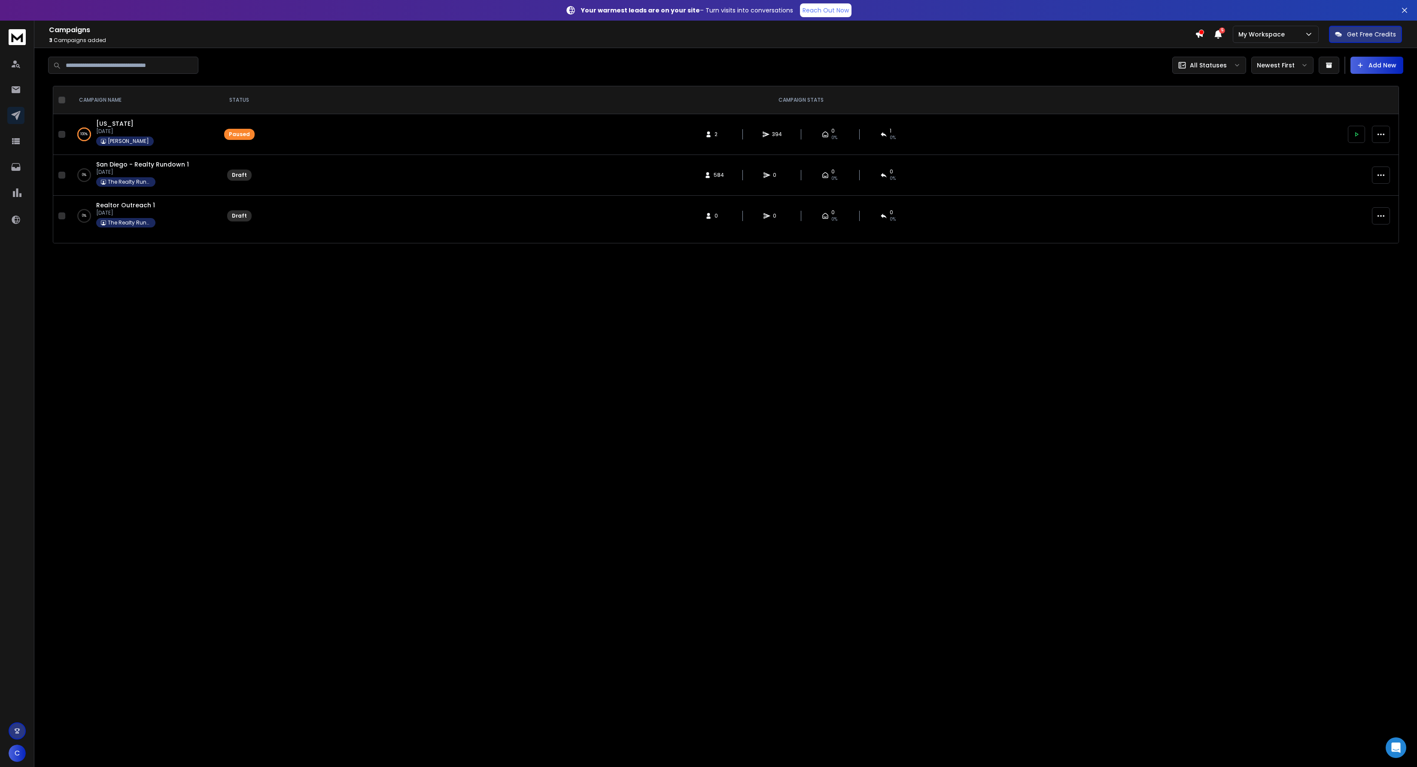
click at [106, 125] on span "[US_STATE]" at bounding box center [114, 123] width 37 height 9
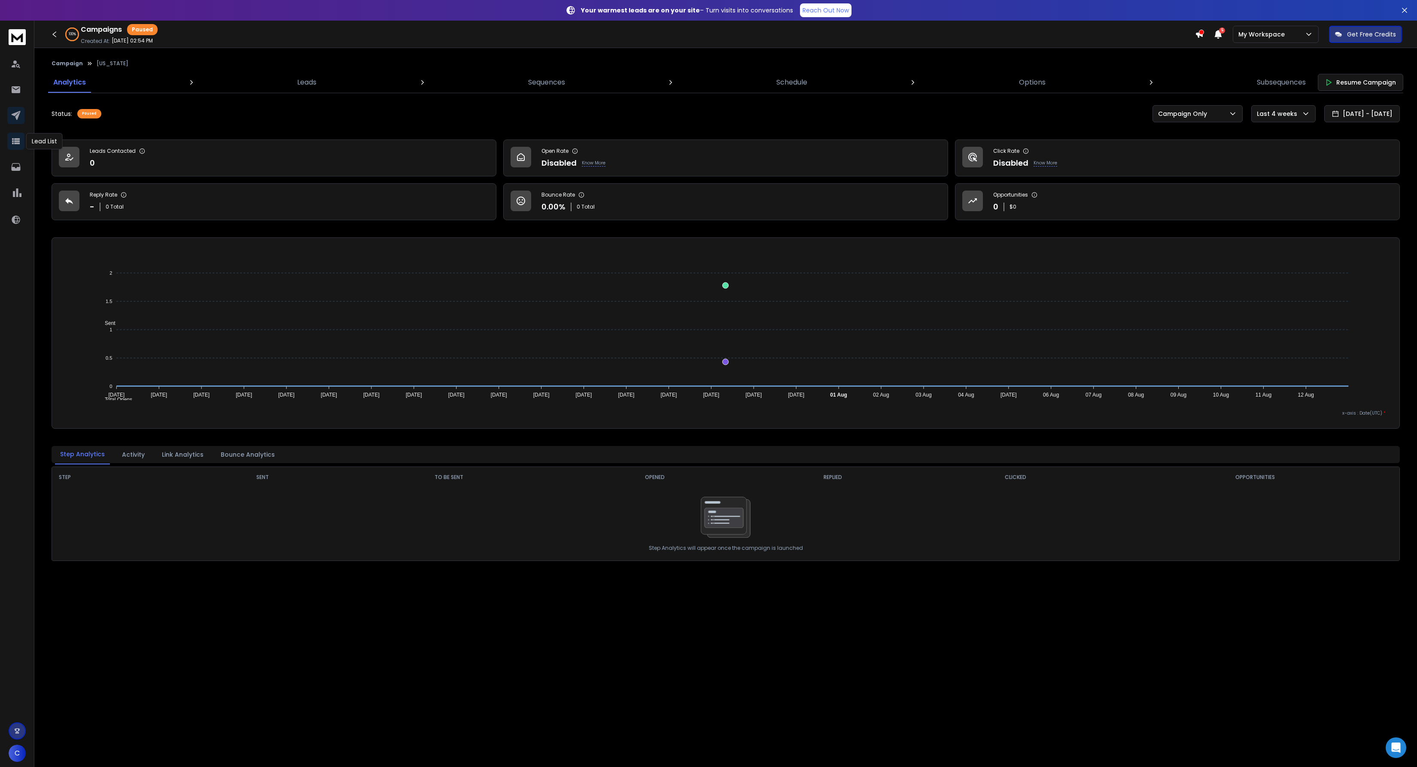
click at [19, 146] on icon at bounding box center [16, 141] width 10 height 10
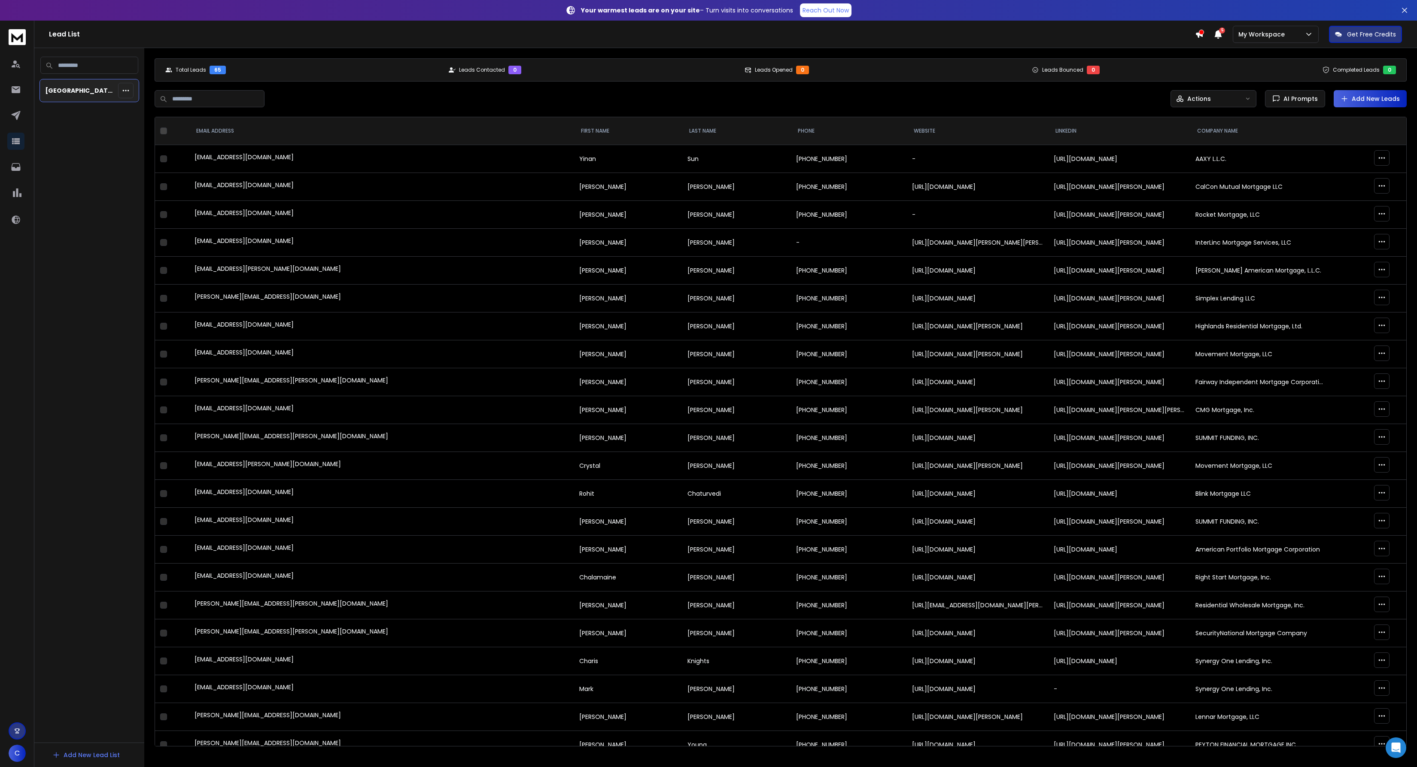
click at [122, 90] on icon "button" at bounding box center [126, 91] width 8 height 8
click at [92, 67] on input at bounding box center [89, 65] width 98 height 17
click at [13, 112] on icon at bounding box center [16, 115] width 10 height 10
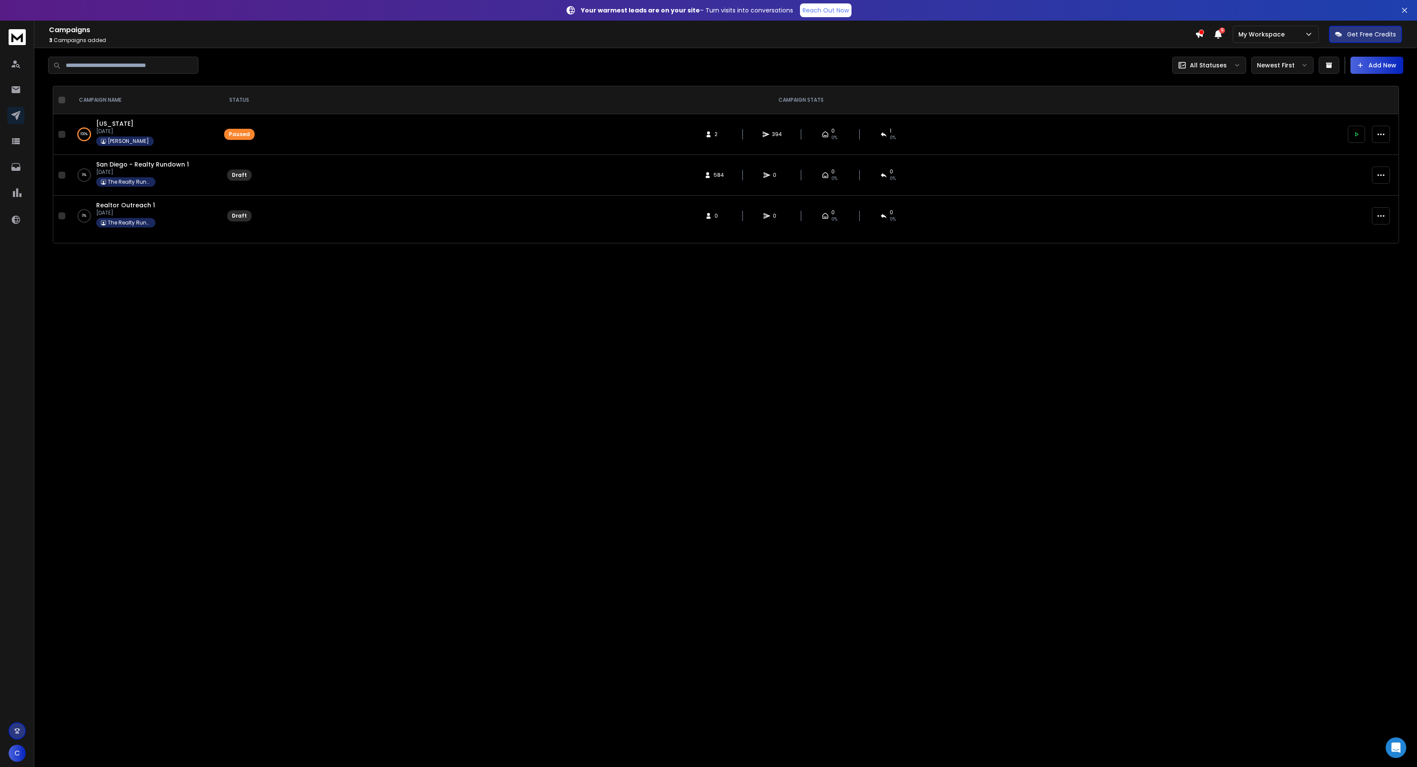
click at [112, 122] on span "[US_STATE]" at bounding box center [114, 123] width 37 height 9
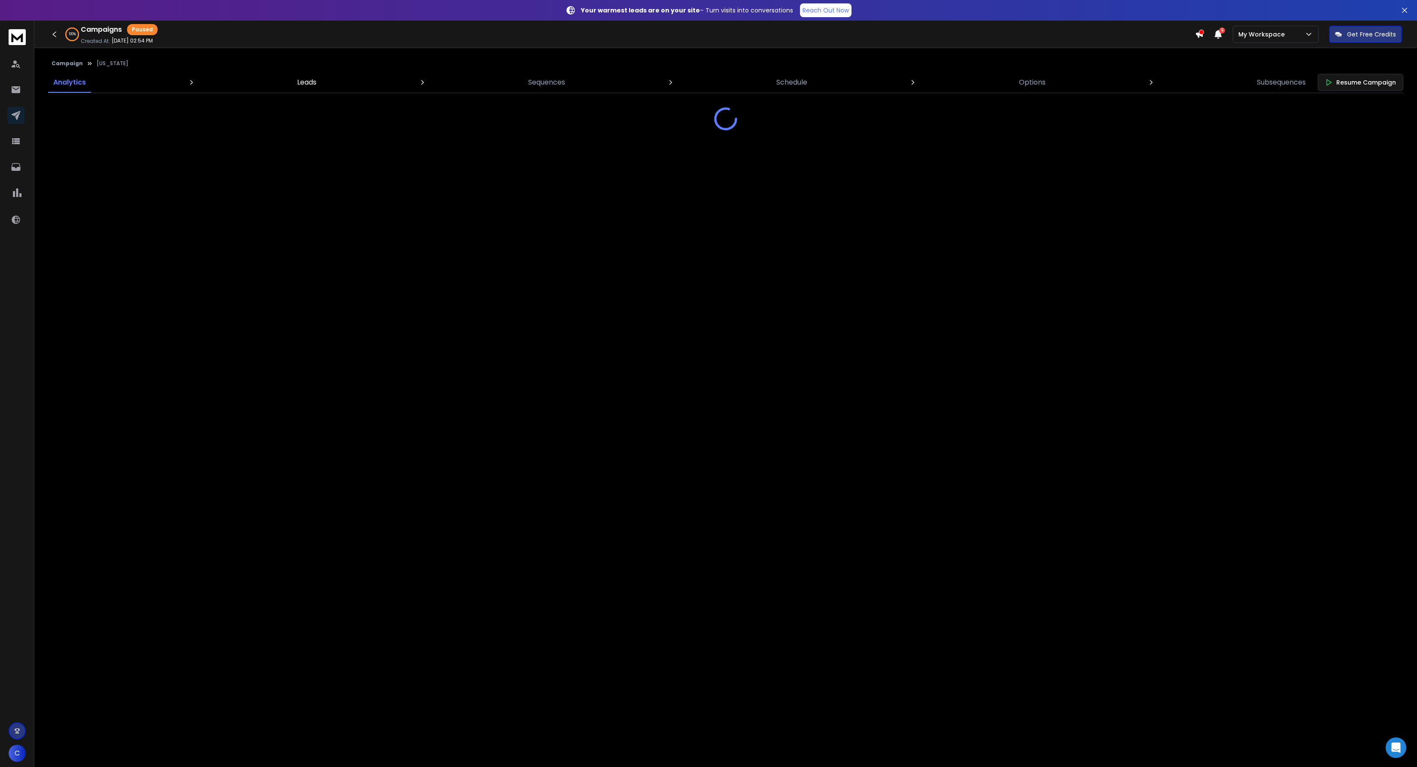
click at [301, 83] on p "Leads" at bounding box center [306, 82] width 19 height 10
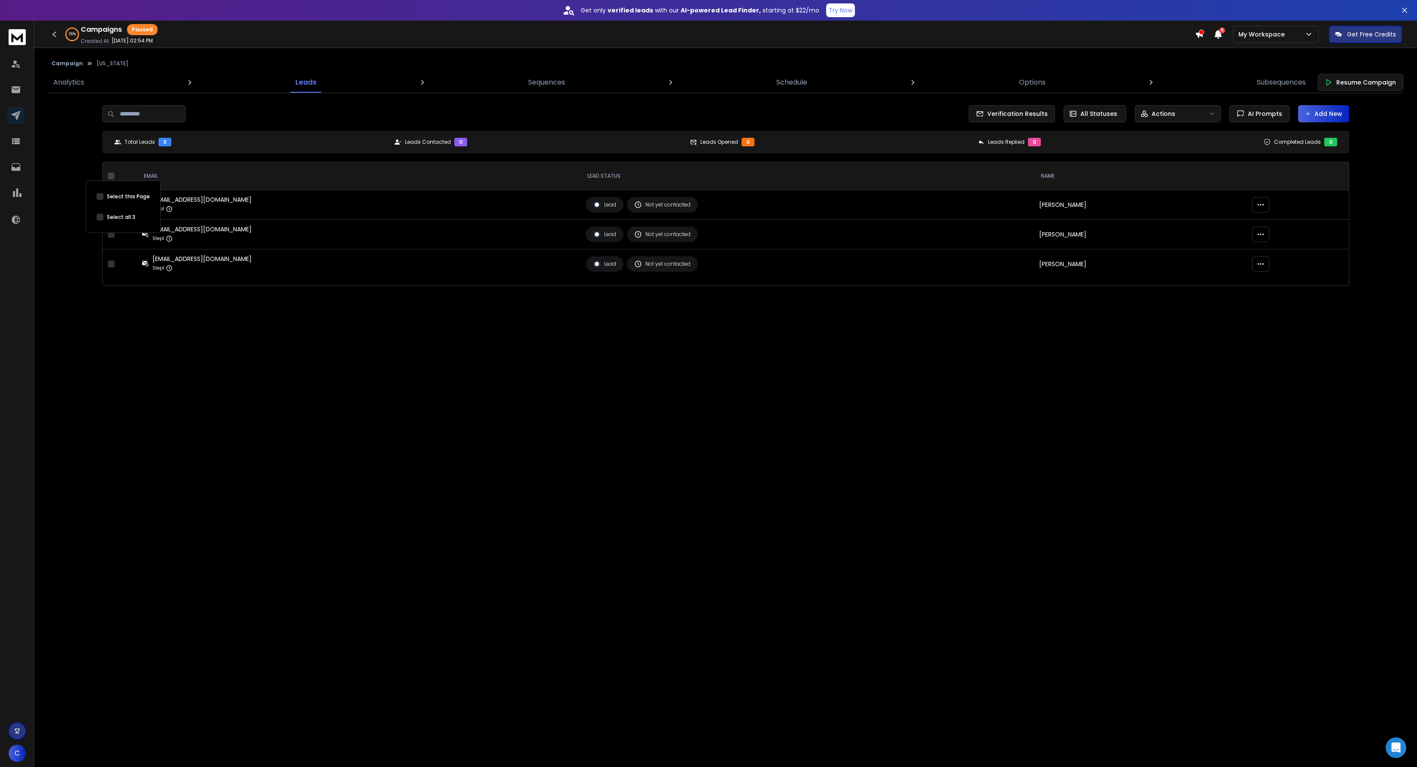
click at [109, 178] on button "Select this Page" at bounding box center [111, 176] width 7 height 7
click at [112, 218] on label "Select all 3" at bounding box center [121, 217] width 28 height 7
click at [99, 219] on button "Select this Page" at bounding box center [100, 217] width 7 height 7
click at [1254, 114] on div "Actions" at bounding box center [1241, 113] width 65 height 9
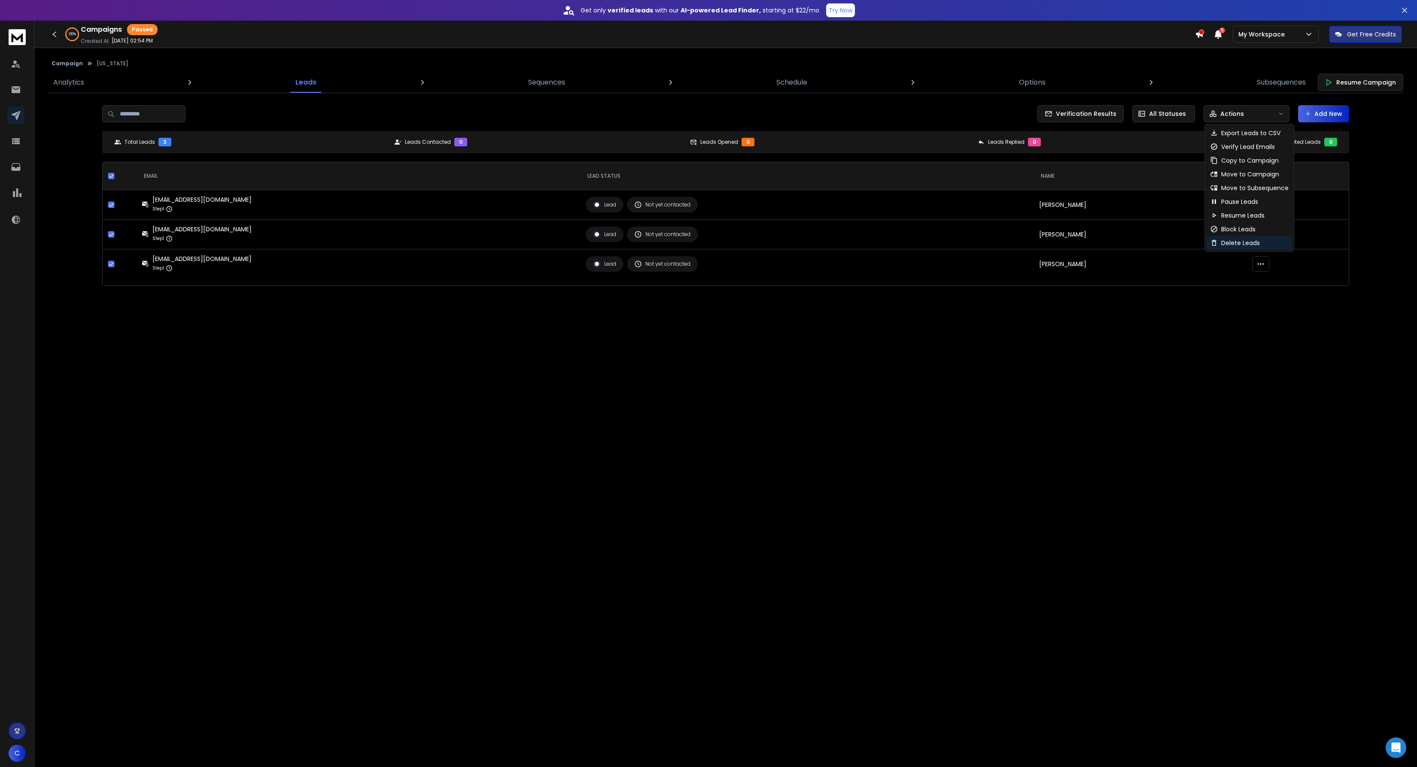
click at [1236, 241] on p "Delete Leads" at bounding box center [1240, 243] width 39 height 9
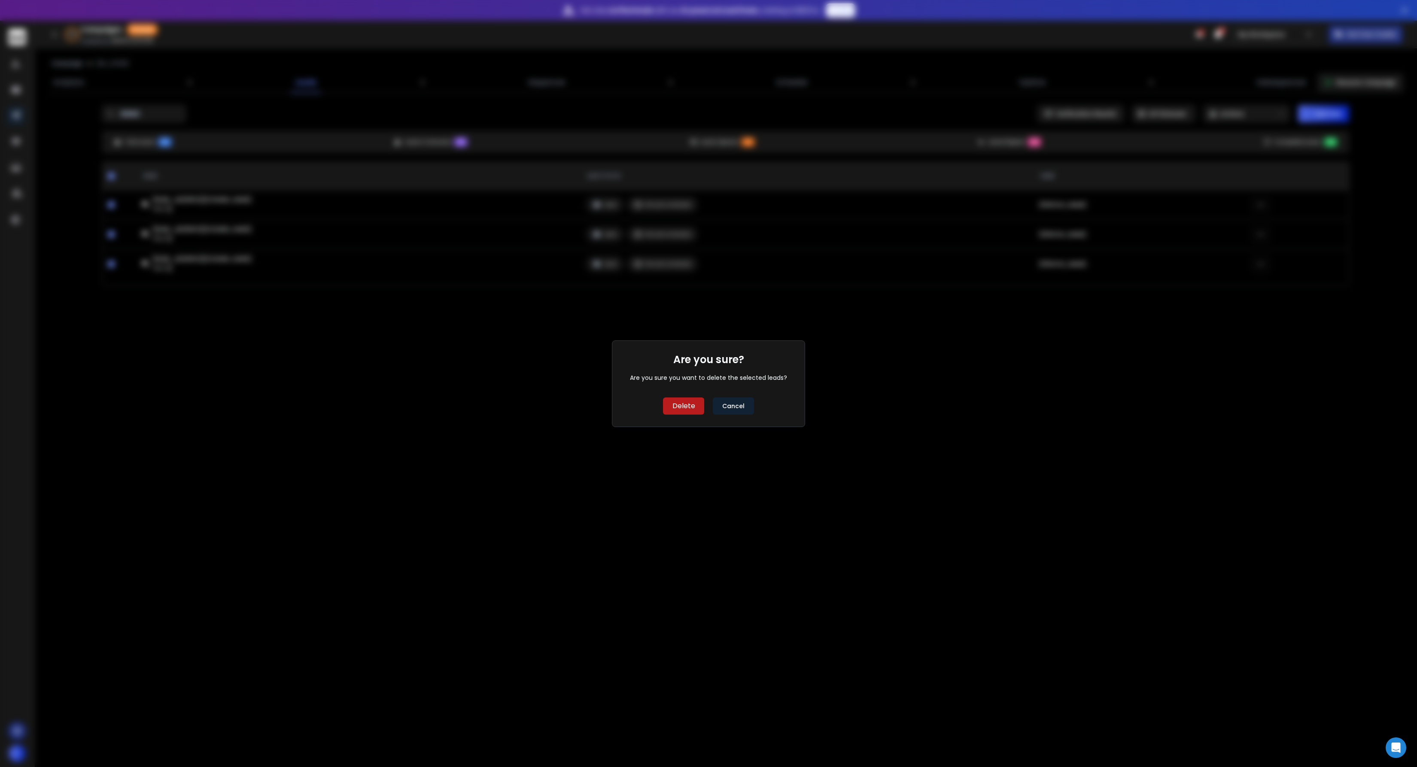
click at [671, 407] on button "Delete" at bounding box center [683, 406] width 41 height 17
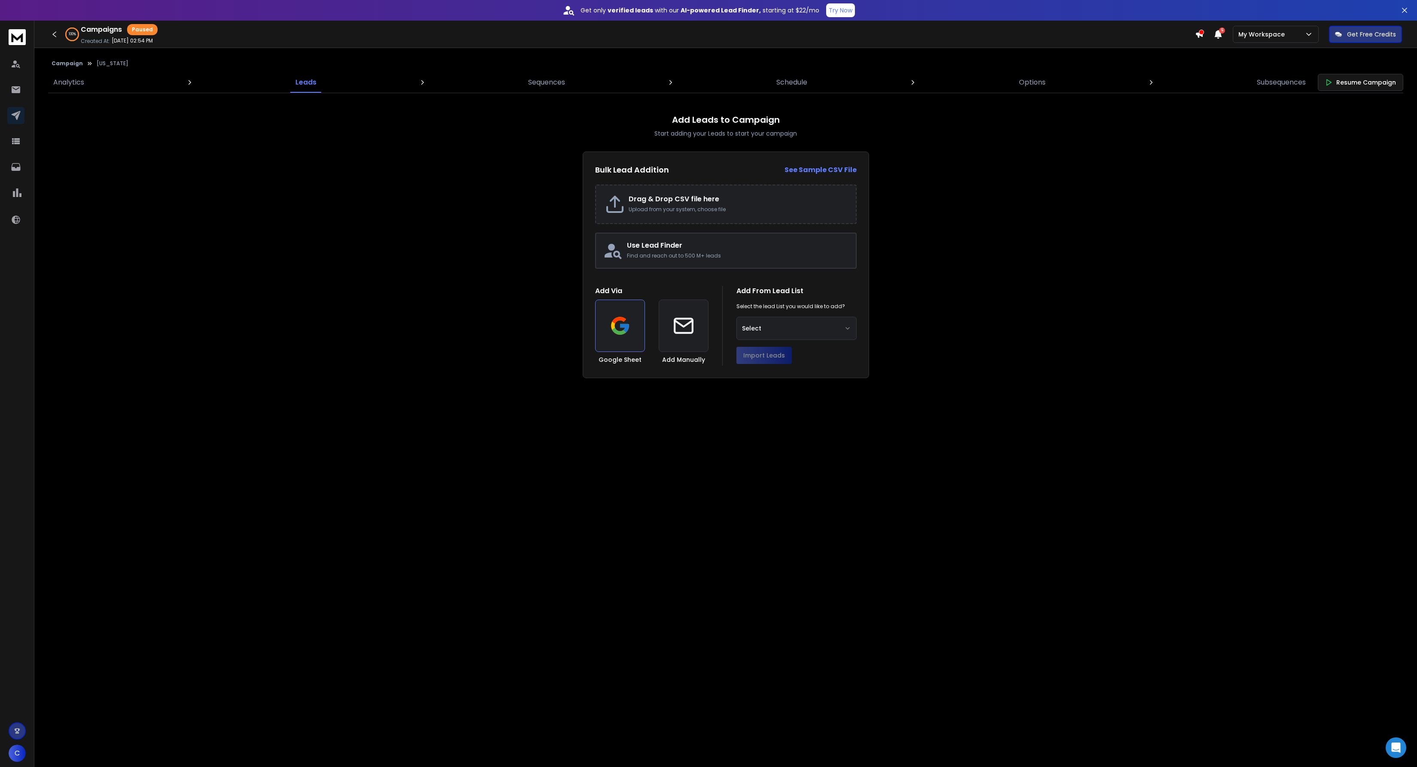
click at [624, 319] on icon at bounding box center [619, 320] width 14 height 7
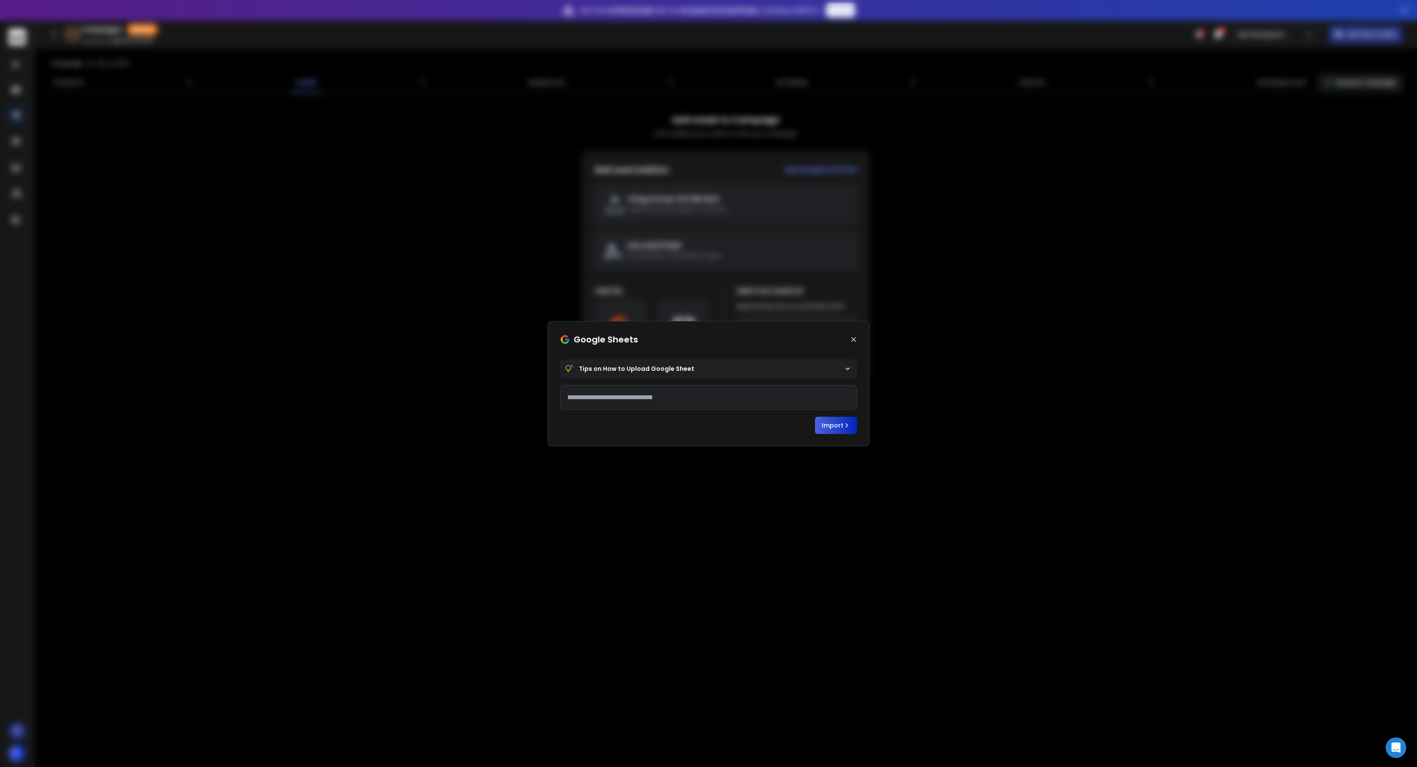
click at [623, 368] on p "Tips on How to Upload Google Sheet" at bounding box center [636, 369] width 115 height 9
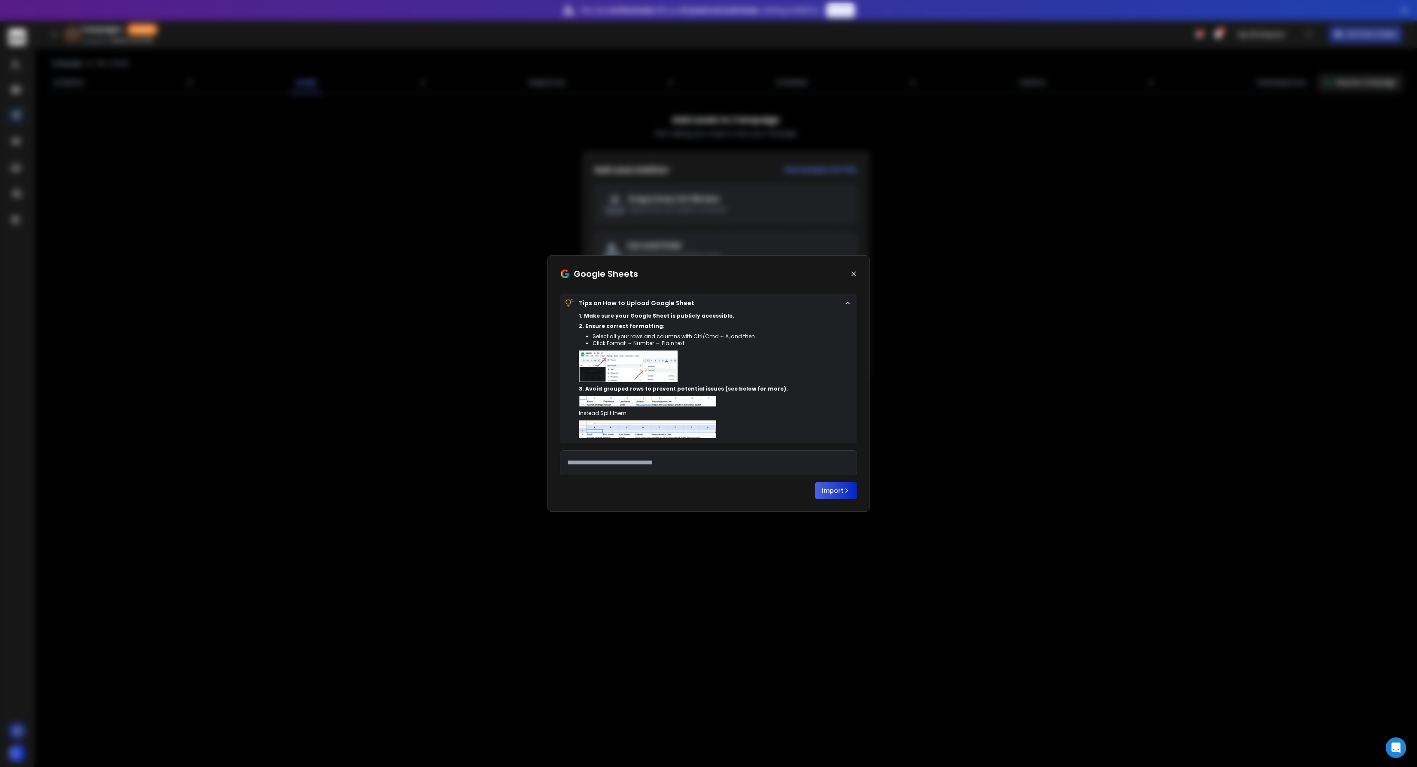
click at [853, 275] on icon at bounding box center [853, 273] width 7 height 7
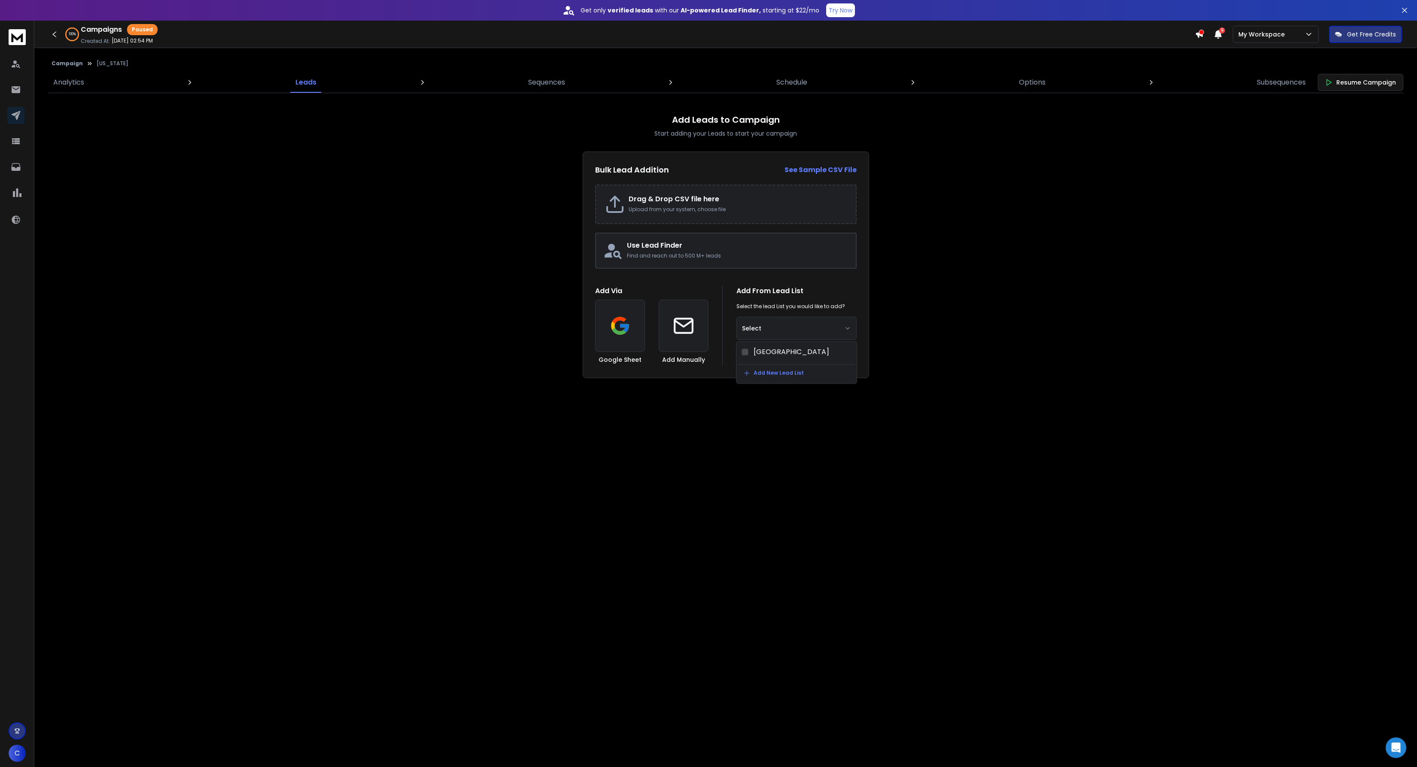
click at [818, 328] on button "Select" at bounding box center [796, 328] width 120 height 23
click at [666, 328] on div at bounding box center [684, 326] width 50 height 52
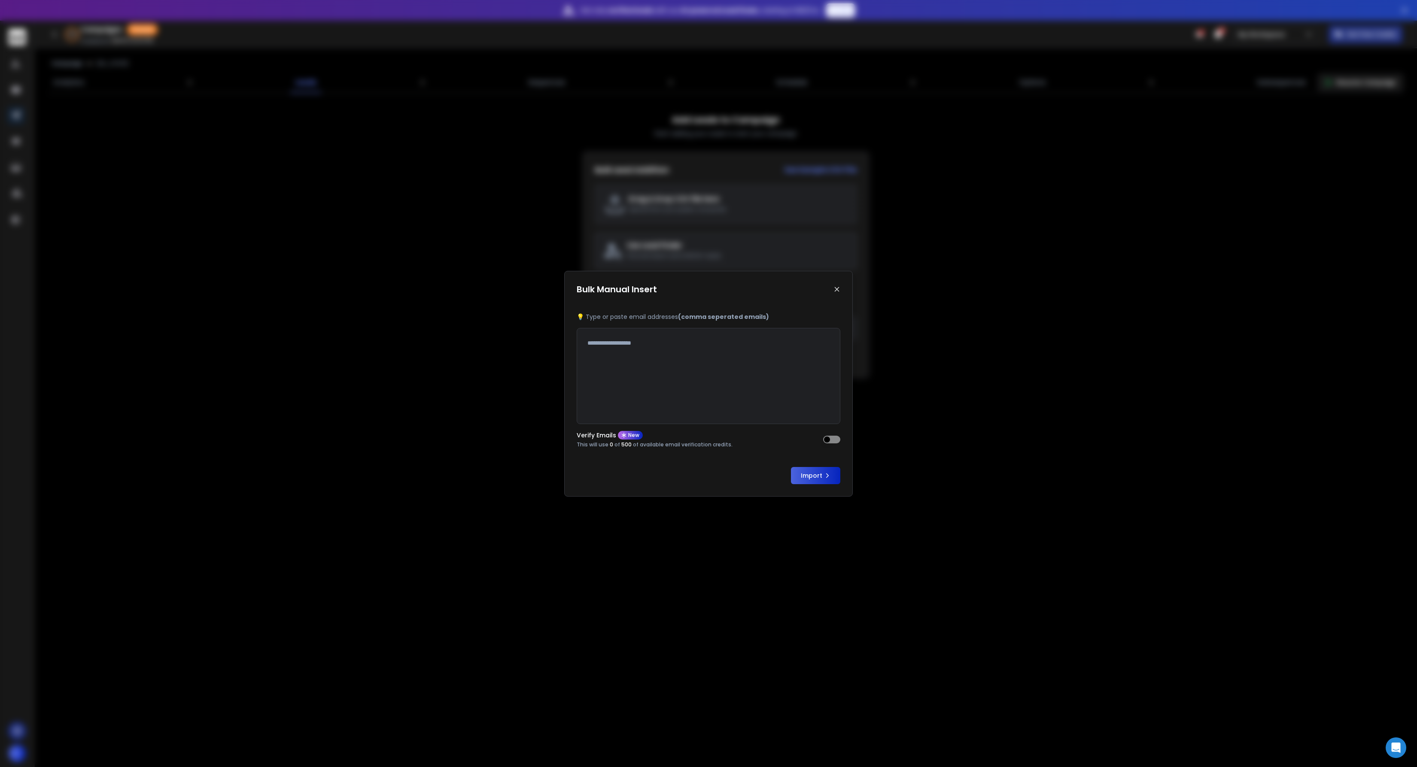
click at [837, 290] on icon at bounding box center [836, 289] width 7 height 7
